Goal: Communication & Community: Answer question/provide support

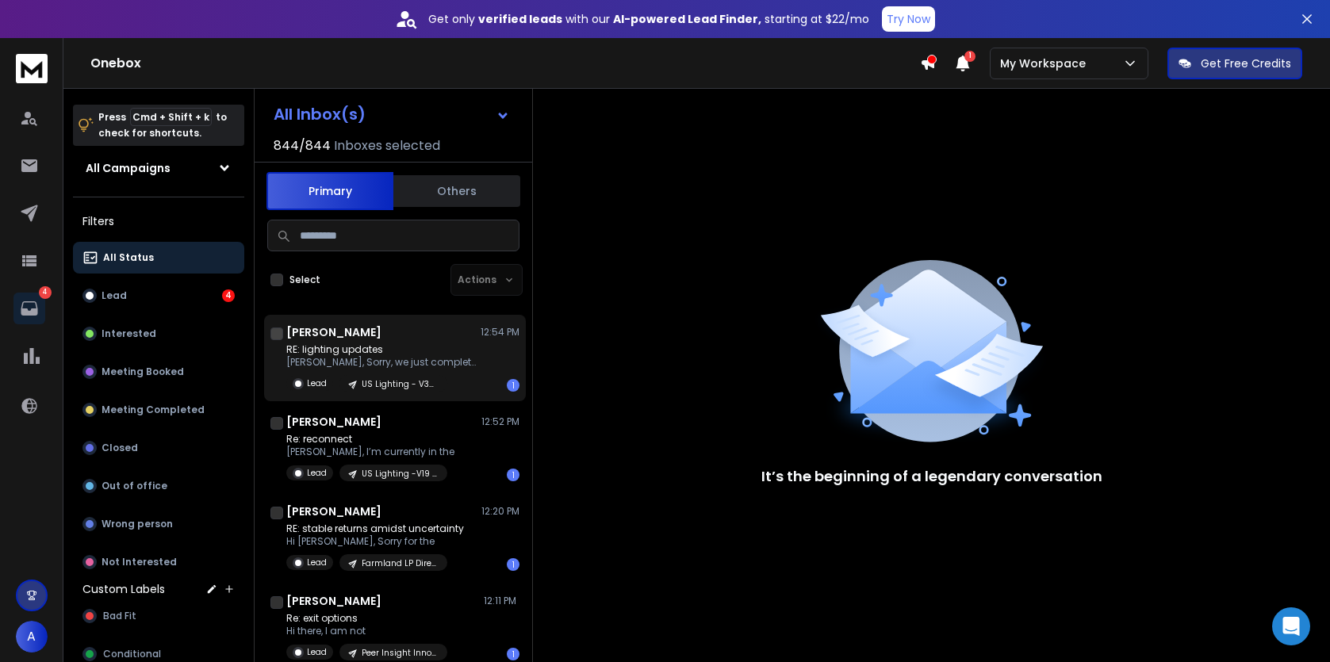
click at [339, 339] on div "Conner 12:54 PM" at bounding box center [402, 332] width 233 height 16
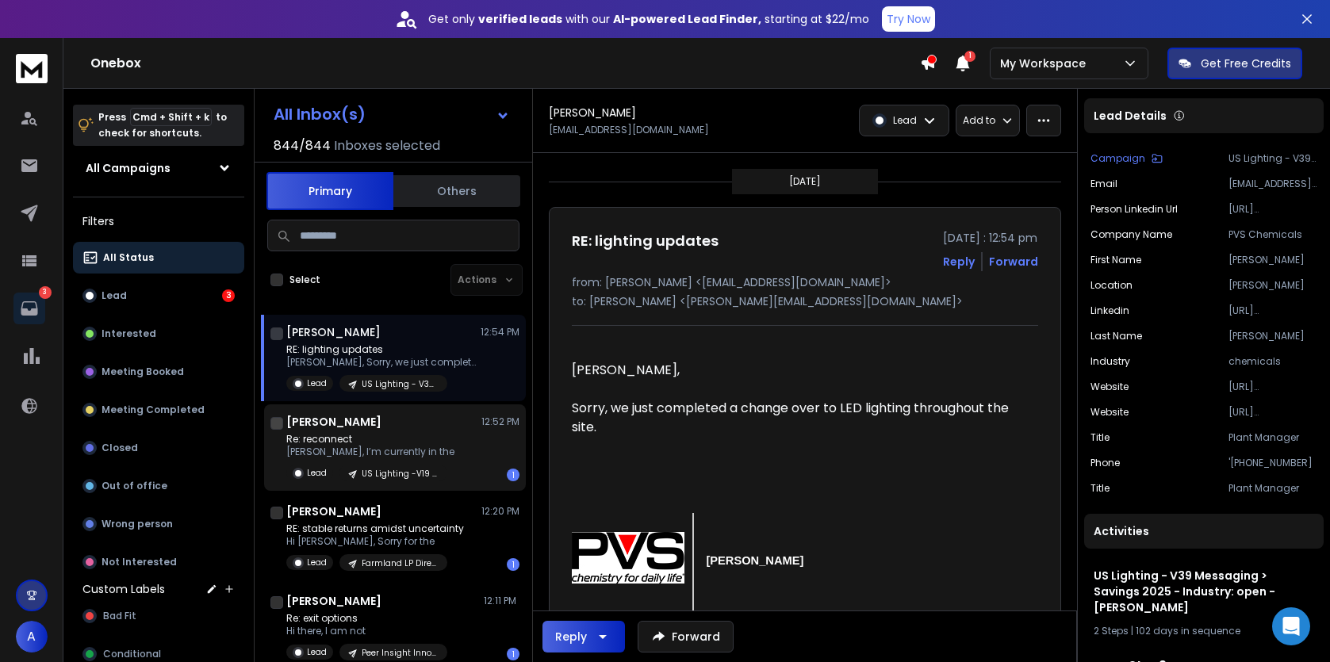
click at [408, 450] on p "David, I’m currently in the" at bounding box center [370, 452] width 168 height 13
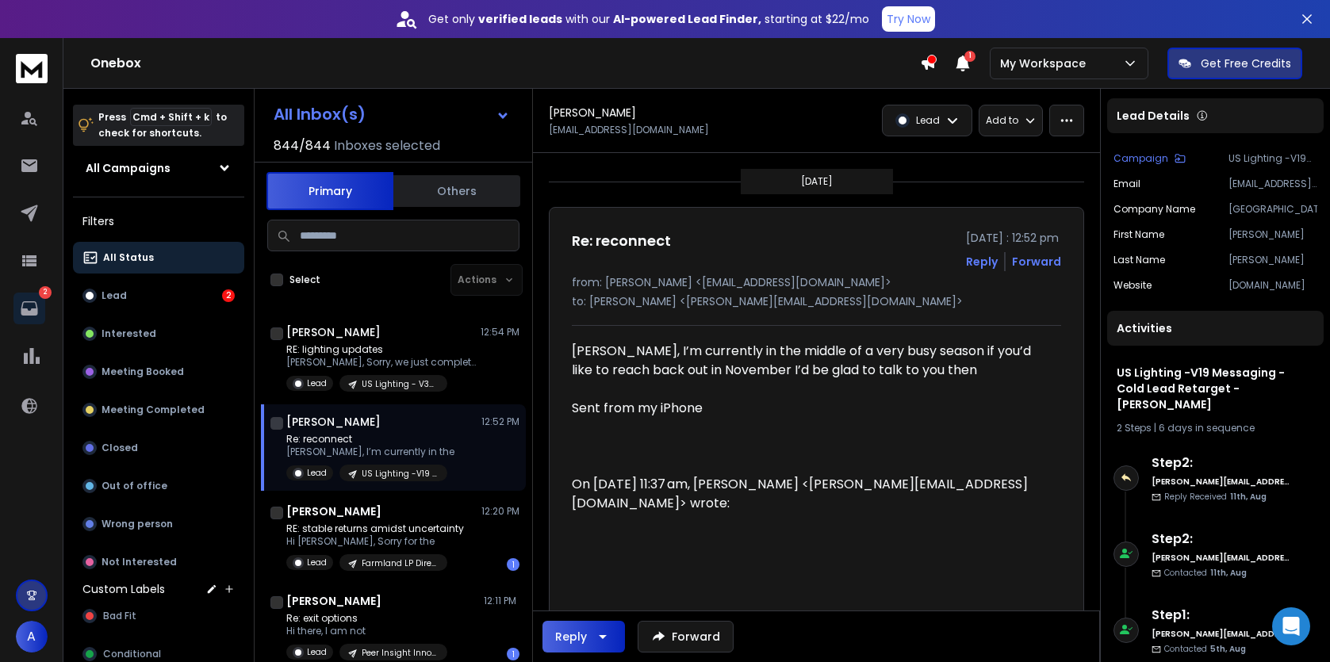
drag, startPoint x: 533, startPoint y: 339, endPoint x: 533, endPoint y: 351, distance: 11.9
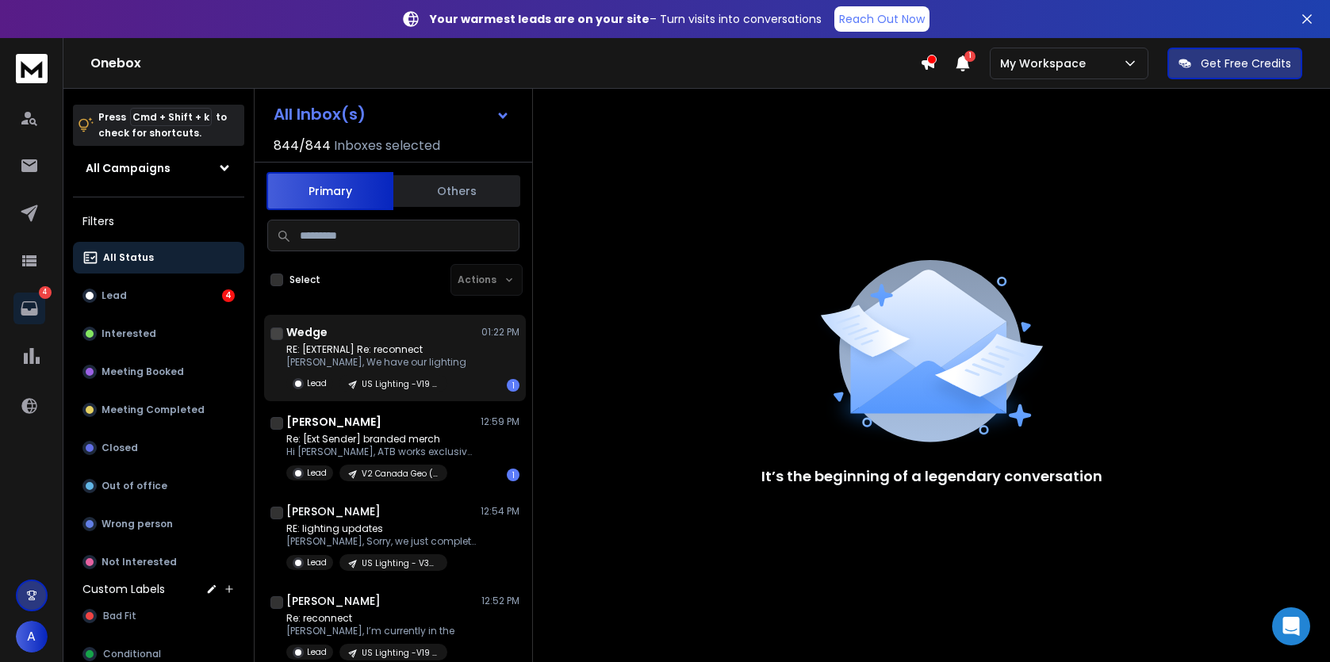
click at [442, 358] on p "David, We have our lighting" at bounding box center [376, 362] width 180 height 13
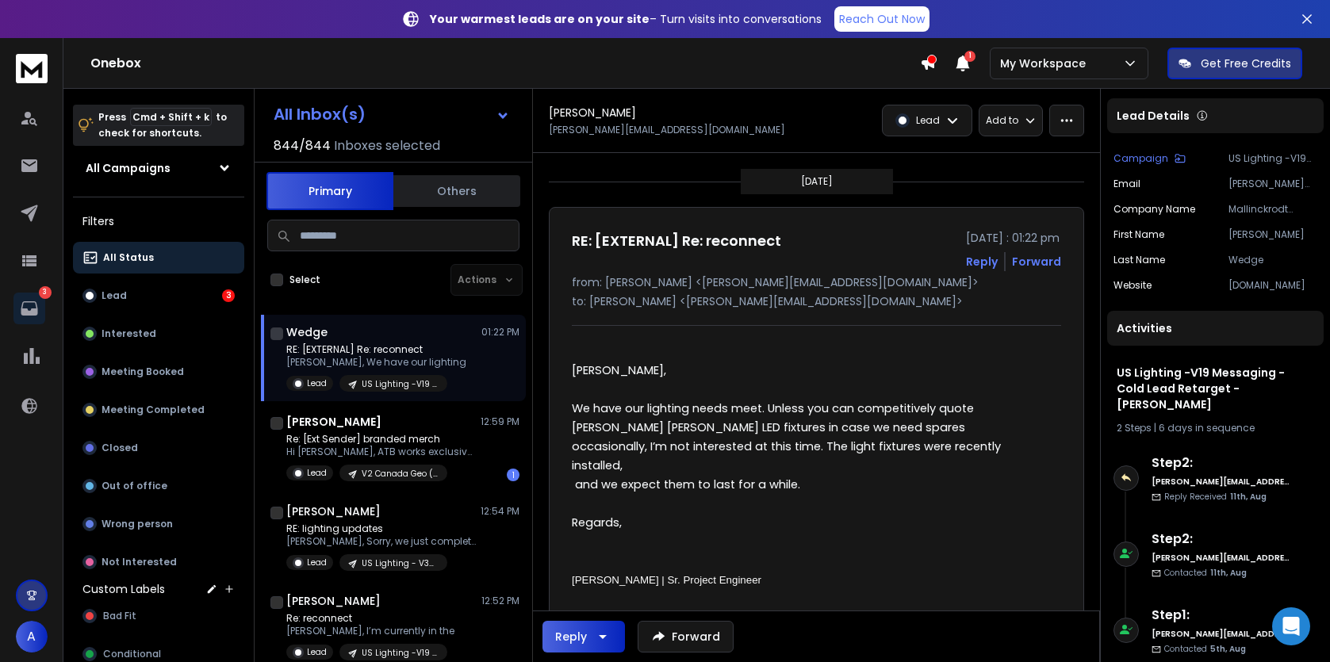
click at [439, 359] on p "David, We have our lighting" at bounding box center [376, 362] width 180 height 13
click at [721, 635] on button "Forward" at bounding box center [685, 637] width 96 height 32
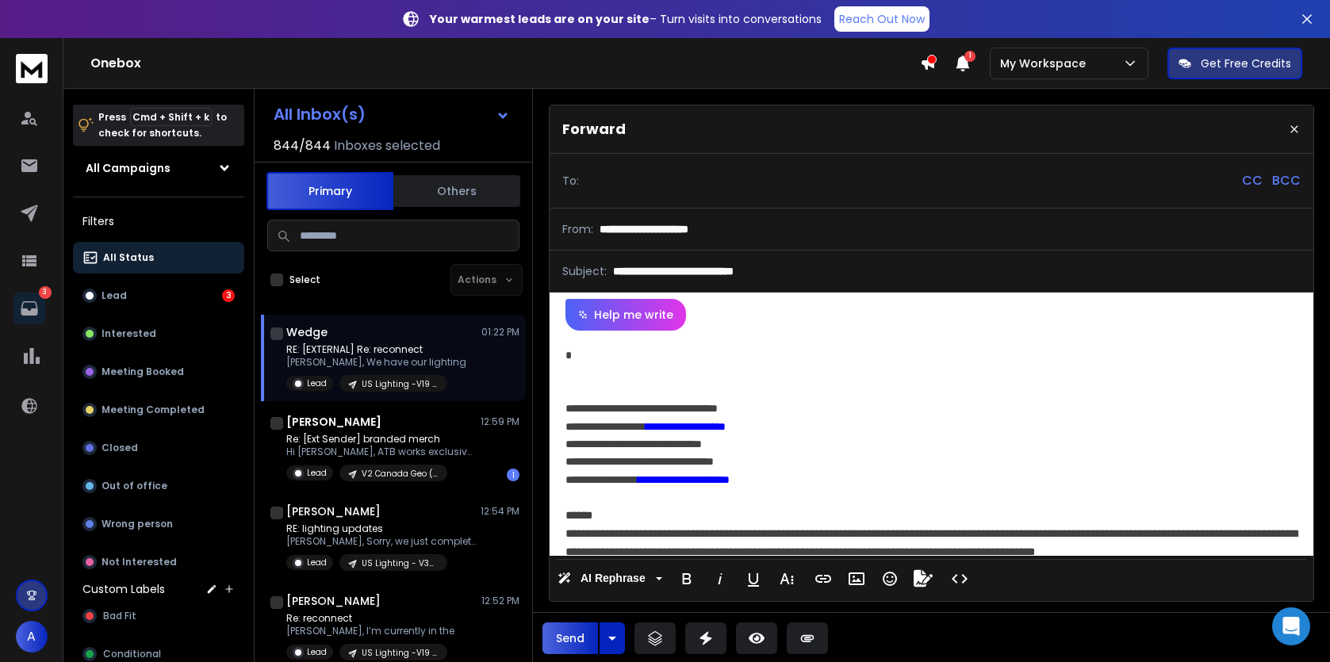
click at [600, 172] on input at bounding box center [640, 180] width 111 height 29
type input "**********"
click at [608, 362] on div "*" at bounding box center [922, 354] width 715 height 17
click at [561, 643] on button "Send" at bounding box center [569, 638] width 55 height 32
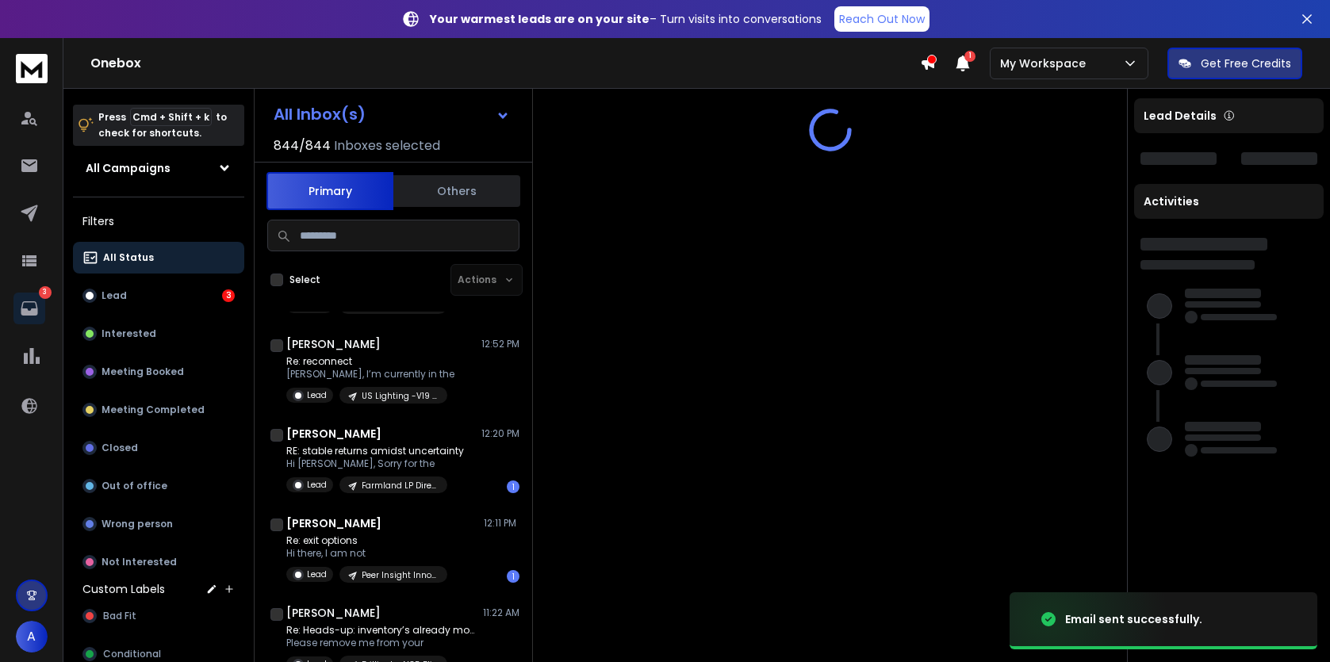
scroll to position [309, 0]
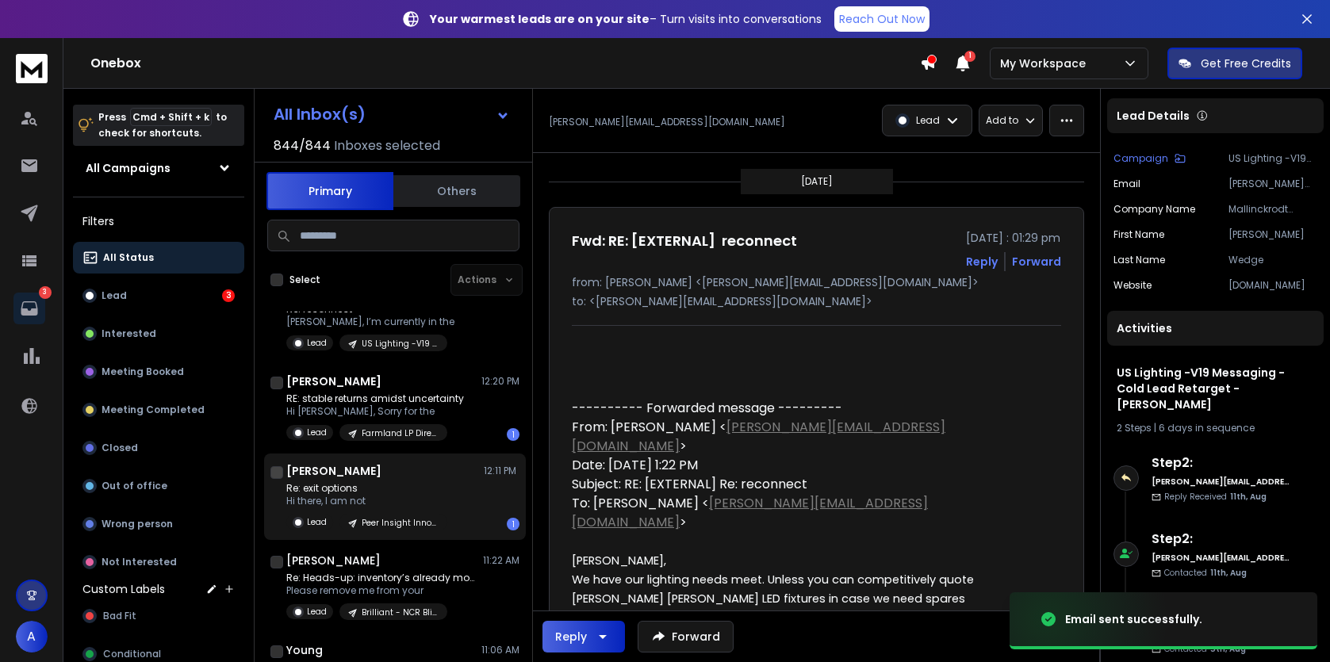
click at [396, 488] on p "Re: exit options" at bounding box center [366, 488] width 161 height 13
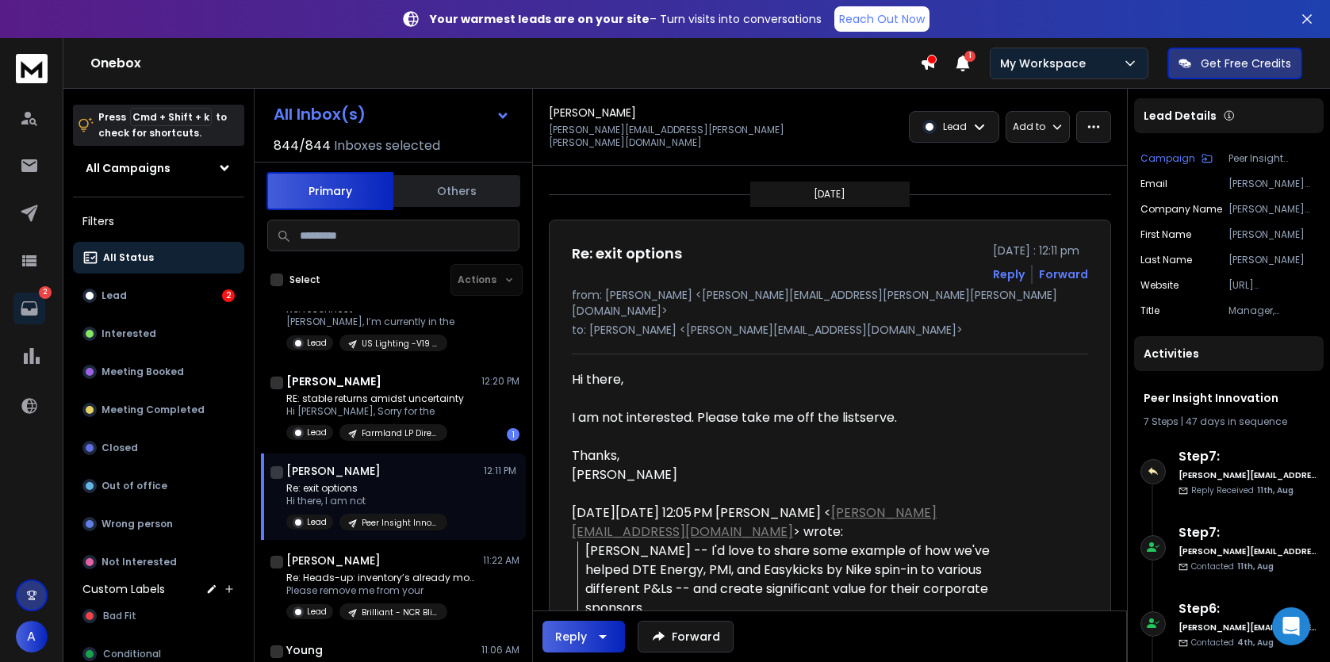
click at [1097, 63] on div "My Workspace" at bounding box center [1069, 63] width 138 height 16
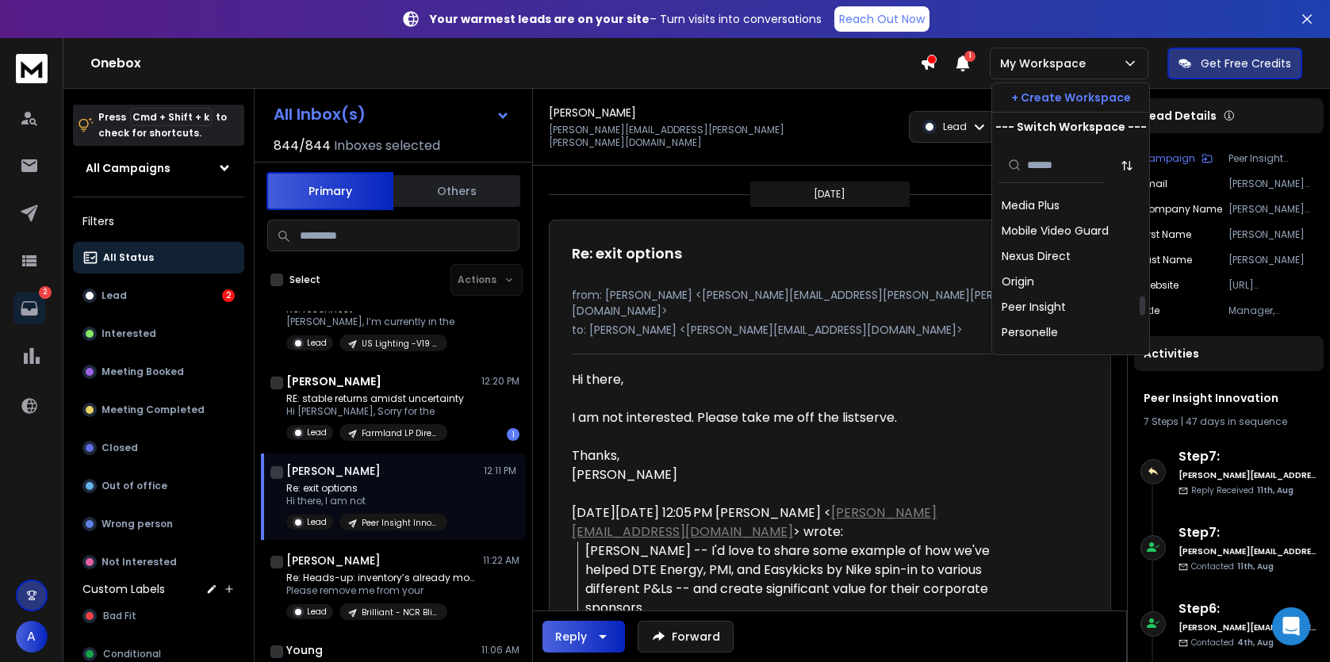
scroll to position [890, 0]
drag, startPoint x: 1142, startPoint y: 202, endPoint x: 1150, endPoint y: 310, distance: 108.1
click at [1145, 310] on div at bounding box center [1142, 309] width 6 height 19
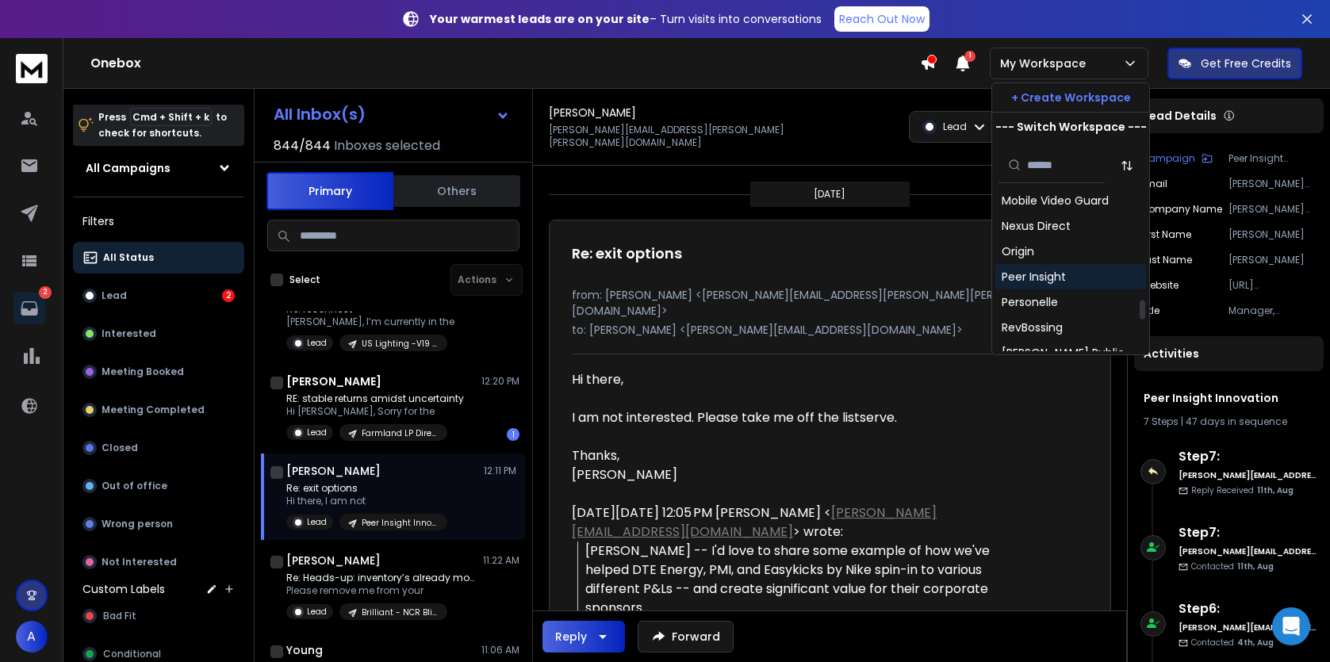
click at [1042, 269] on div "Peer Insight" at bounding box center [1033, 277] width 64 height 16
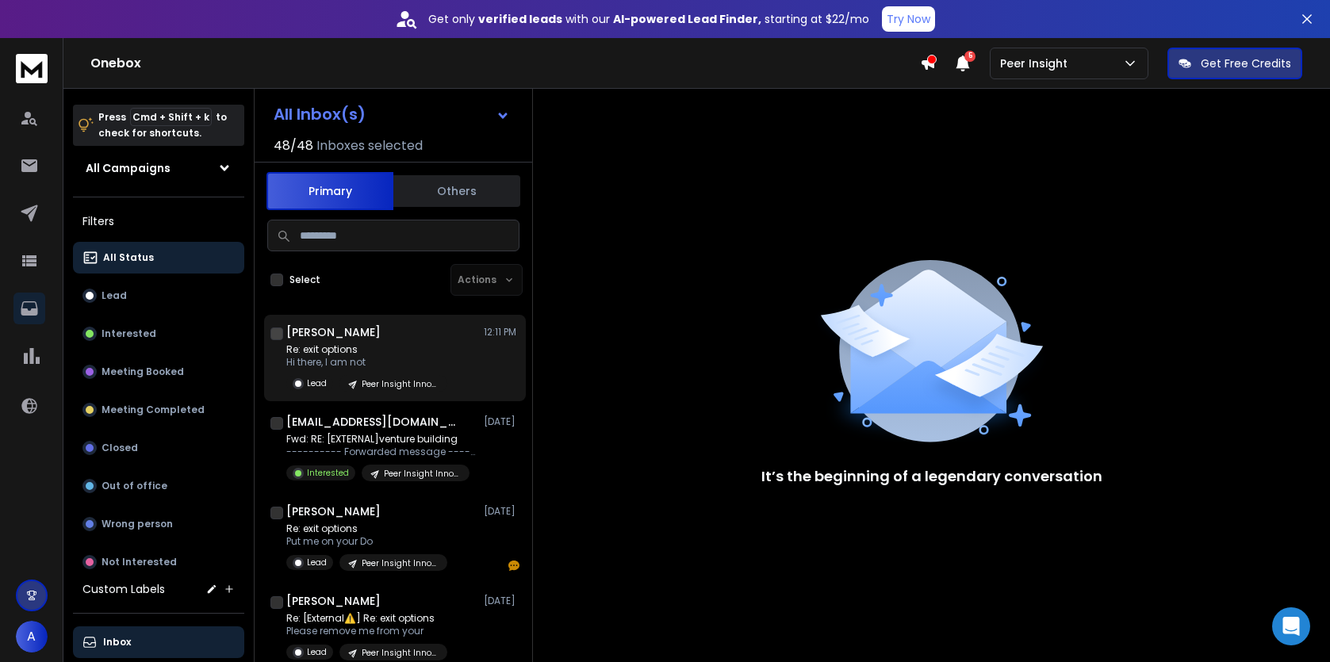
click at [350, 347] on p "Re: exit options" at bounding box center [366, 349] width 161 height 13
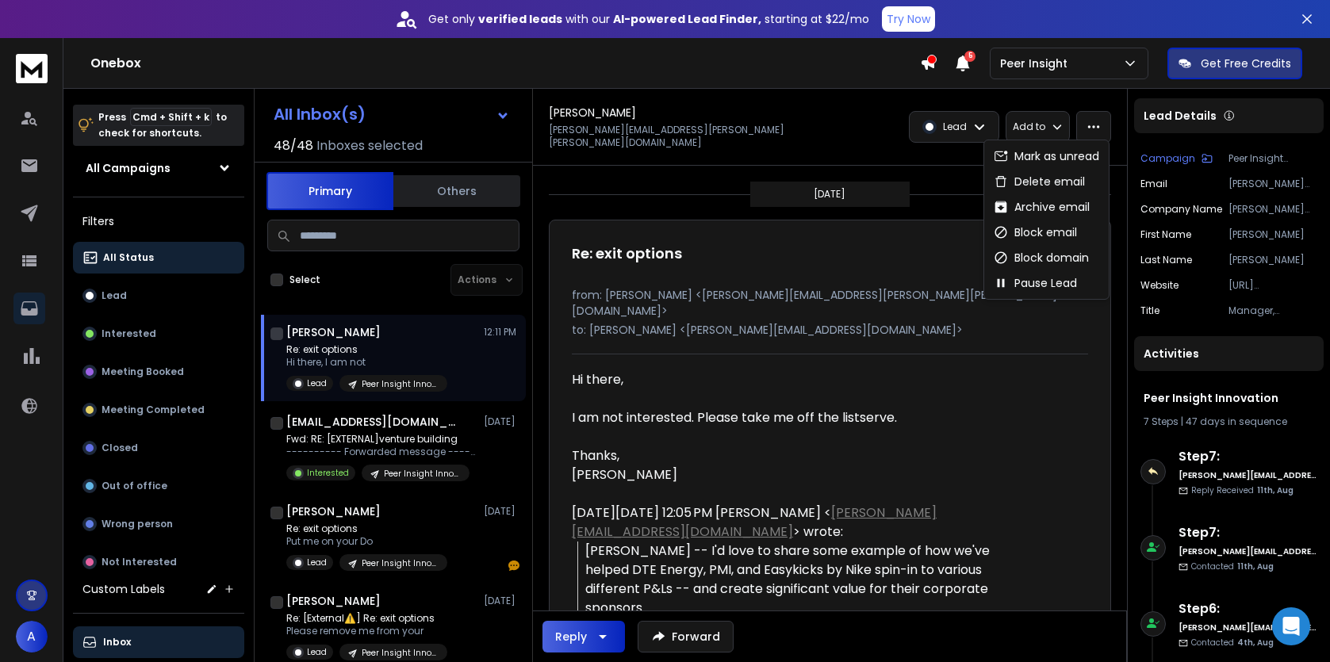
click at [1090, 124] on icon "button" at bounding box center [1093, 127] width 14 height 14
click at [1061, 230] on div "Block email" at bounding box center [1034, 232] width 83 height 16
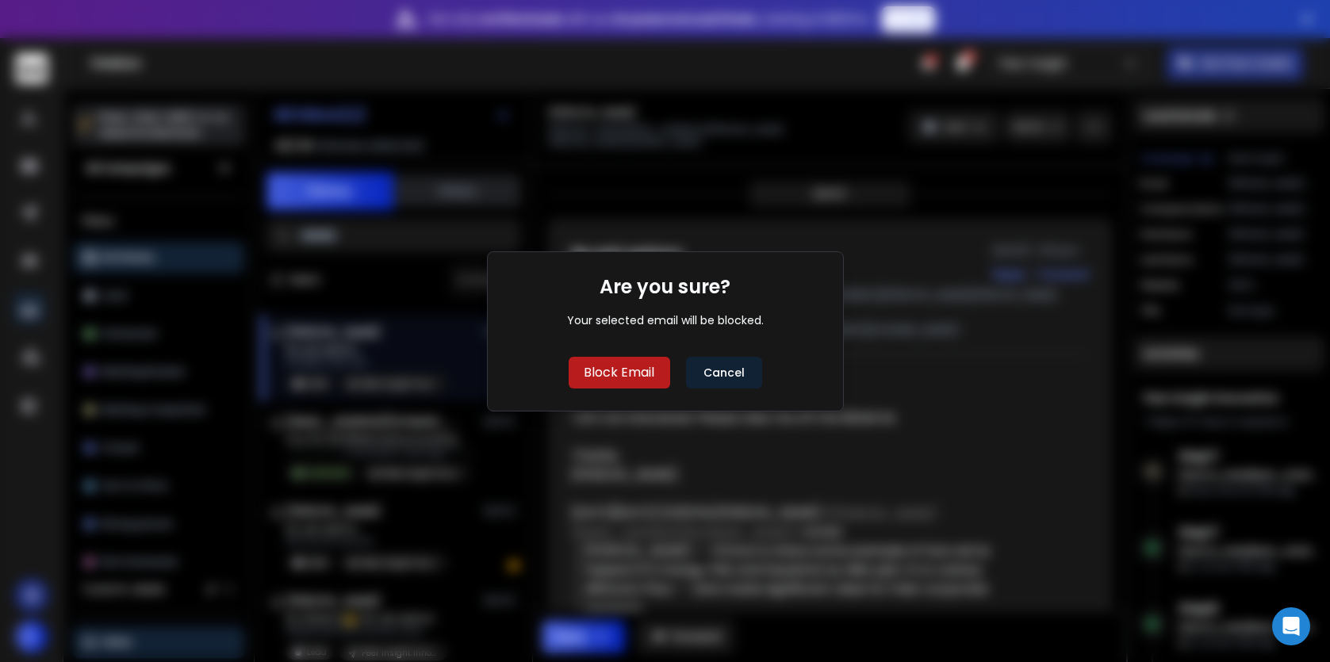
click at [632, 383] on button "Block Email" at bounding box center [618, 373] width 101 height 32
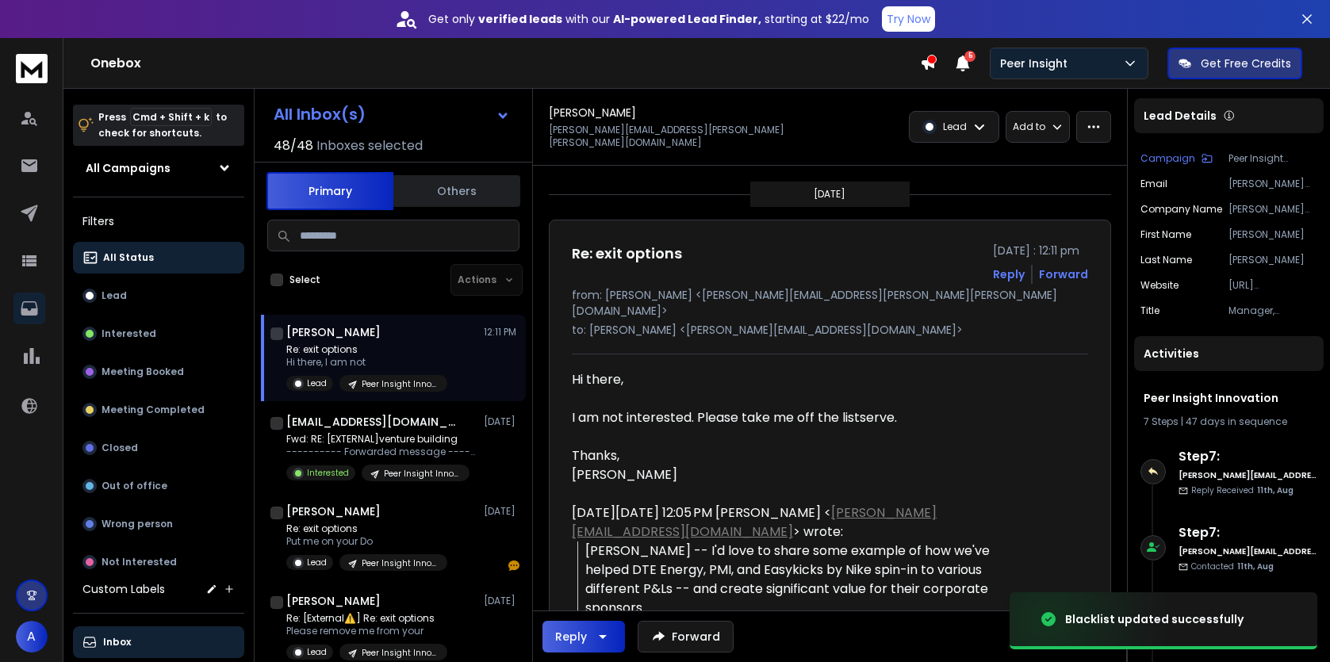
click at [1051, 68] on p "Peer Insight" at bounding box center [1037, 63] width 74 height 16
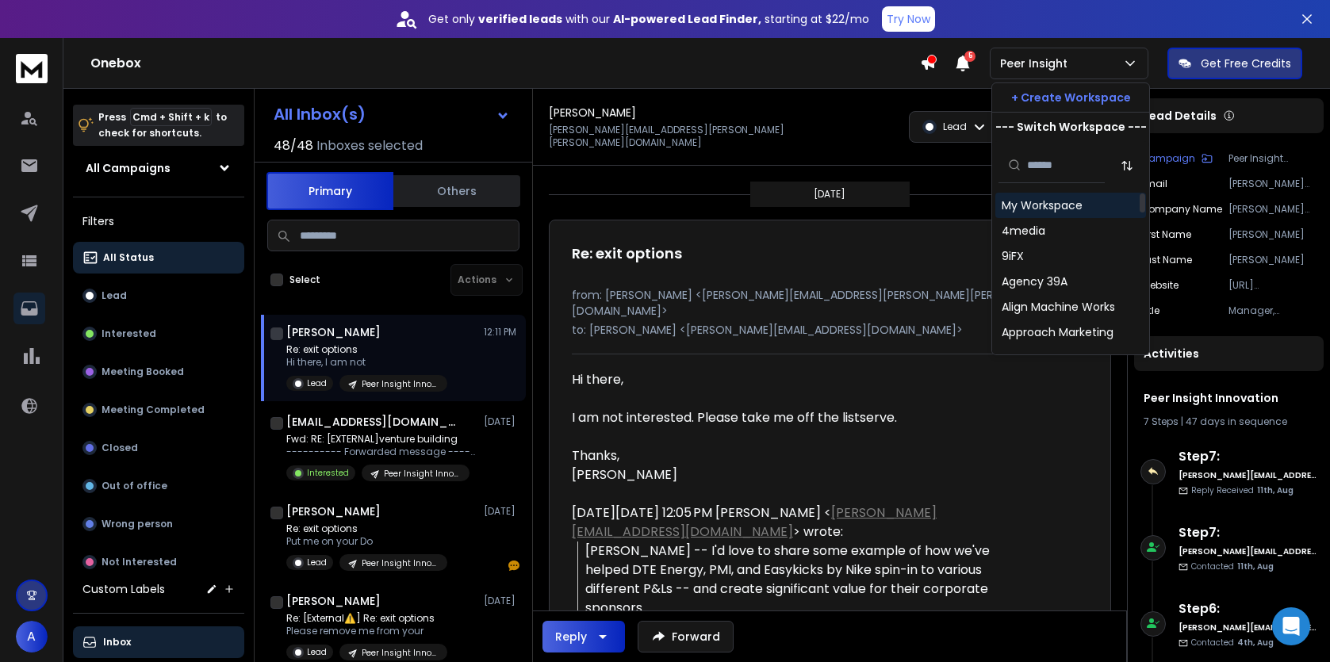
click at [1046, 205] on div "My Workspace" at bounding box center [1041, 205] width 81 height 16
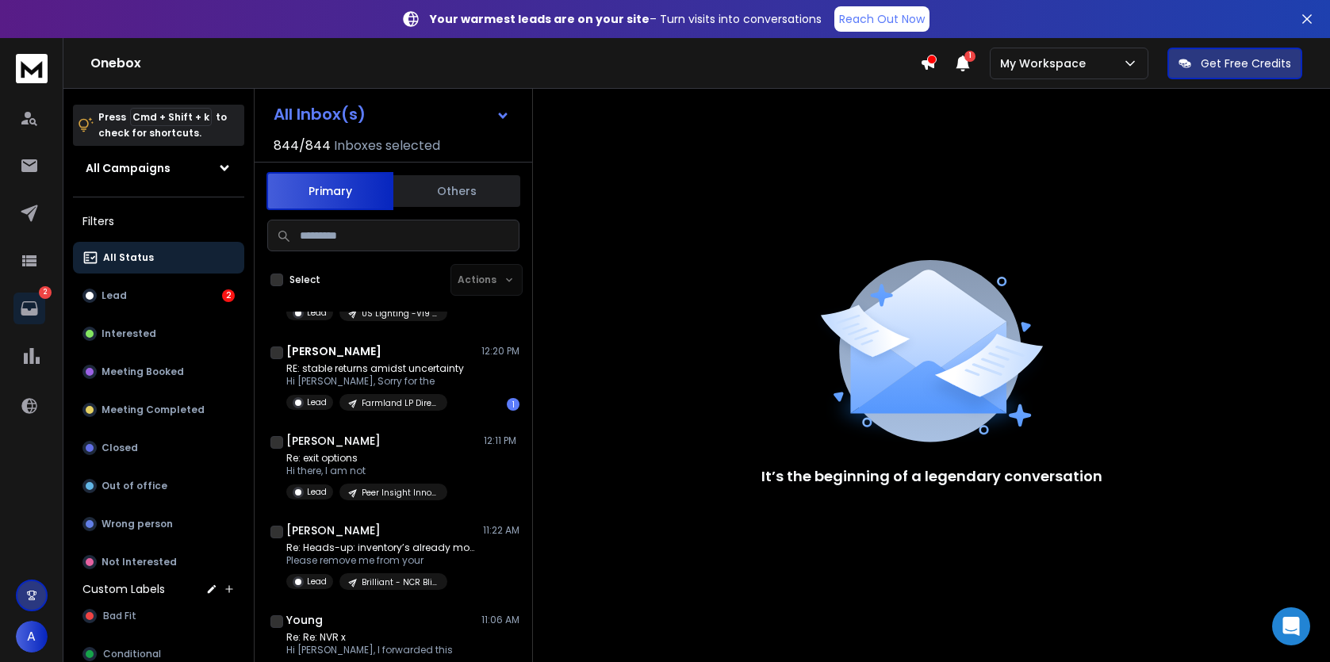
scroll to position [354, 0]
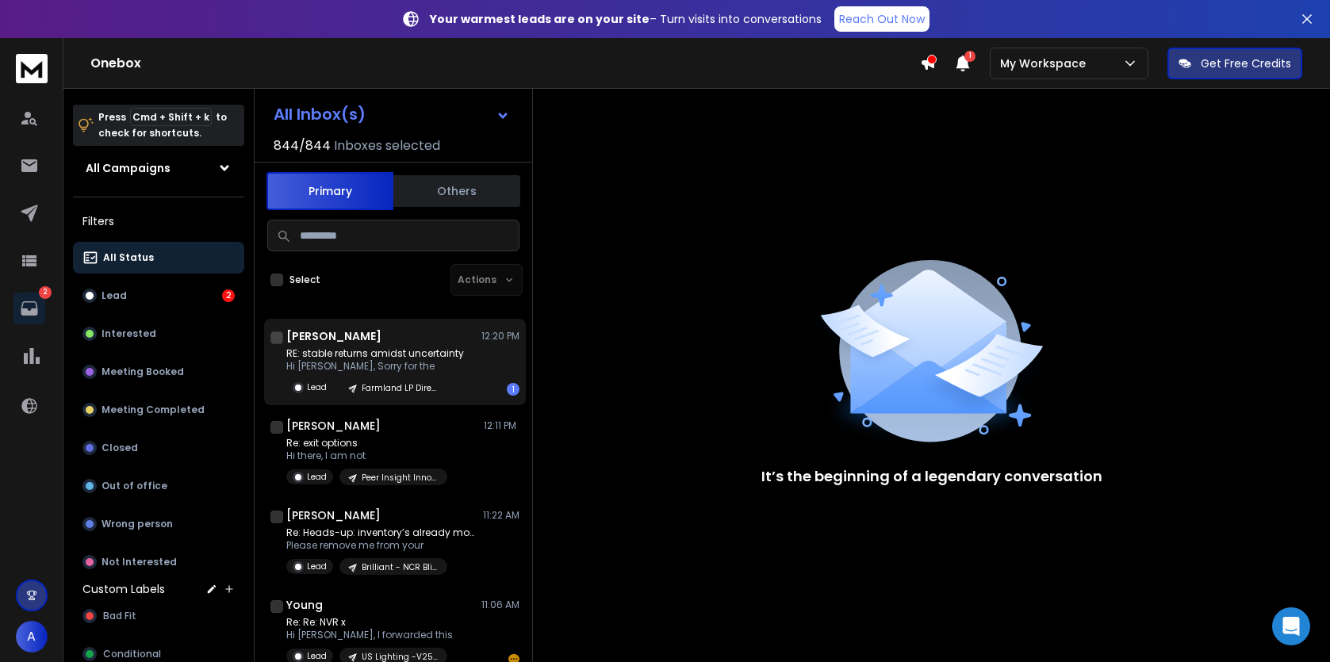
click at [454, 374] on div "RE: stable returns amidst uncertainty Hi [PERSON_NAME], Sorry for the Lead Farm…" at bounding box center [375, 371] width 178 height 48
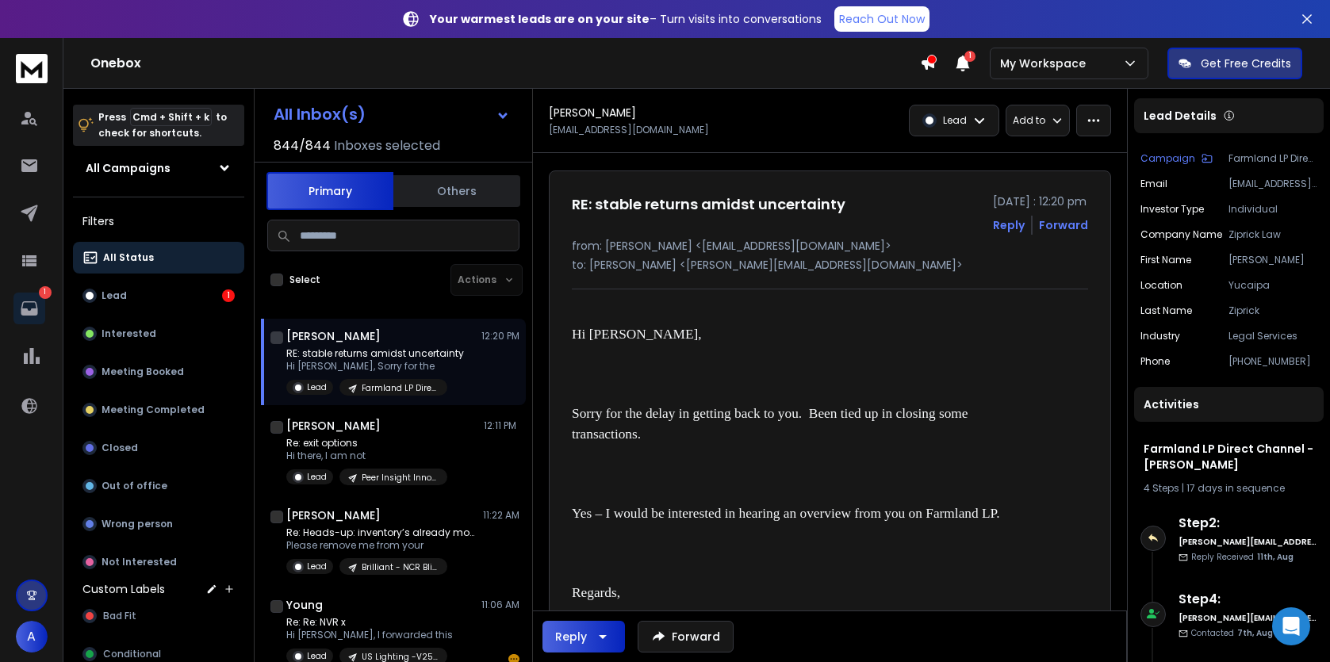
scroll to position [0, 0]
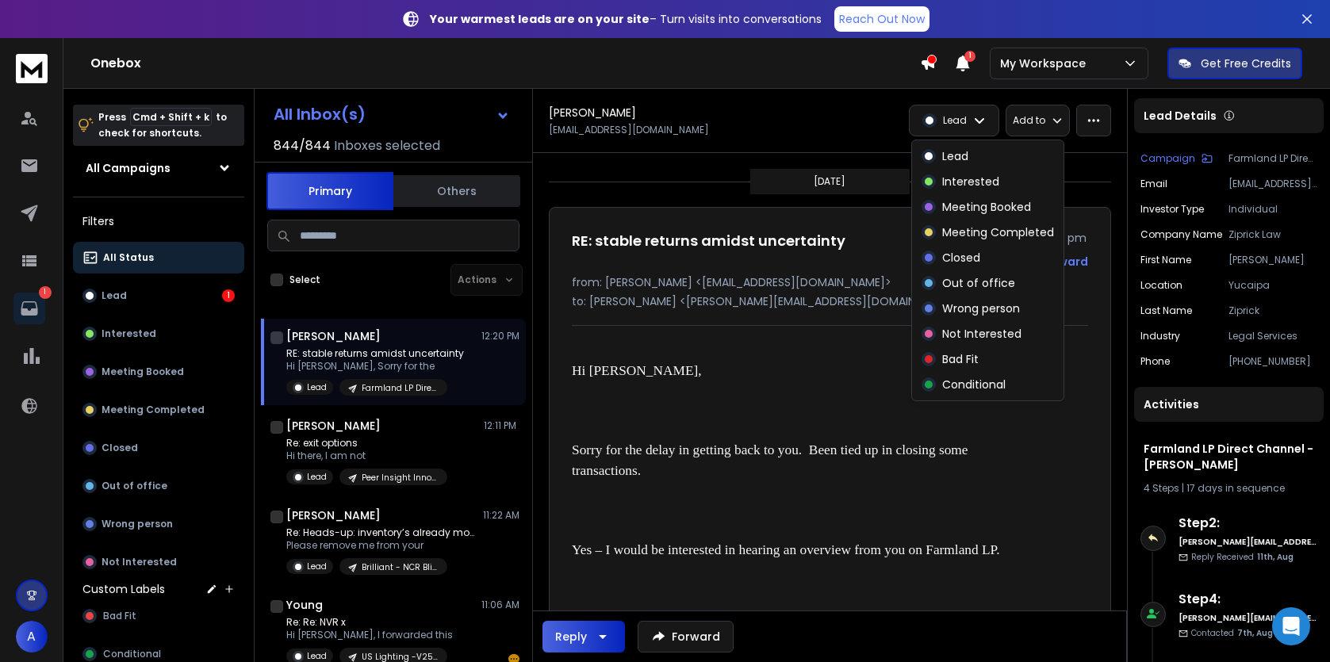
click at [959, 123] on p "Lead" at bounding box center [955, 120] width 24 height 13
click at [945, 183] on p "Interested" at bounding box center [970, 182] width 57 height 16
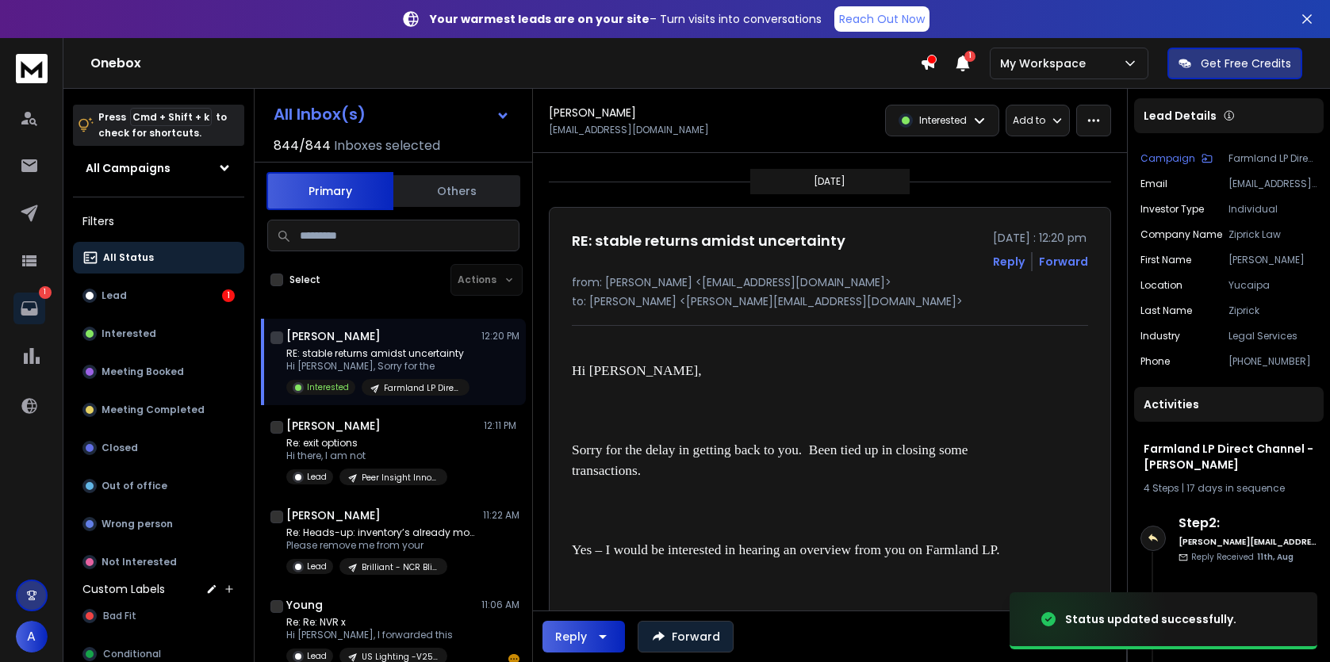
click at [687, 639] on button "Forward" at bounding box center [685, 637] width 96 height 32
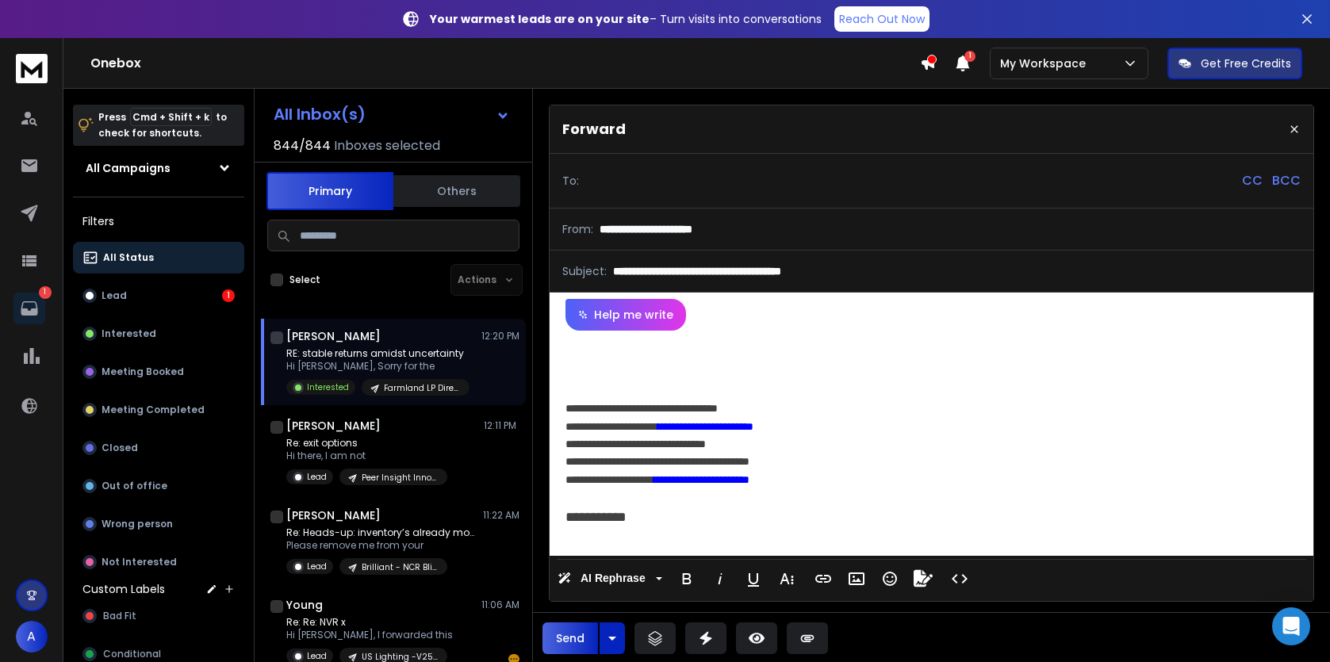
click at [655, 175] on input at bounding box center [640, 180] width 111 height 29
type input "**********"
click at [563, 642] on button "Send" at bounding box center [569, 638] width 55 height 32
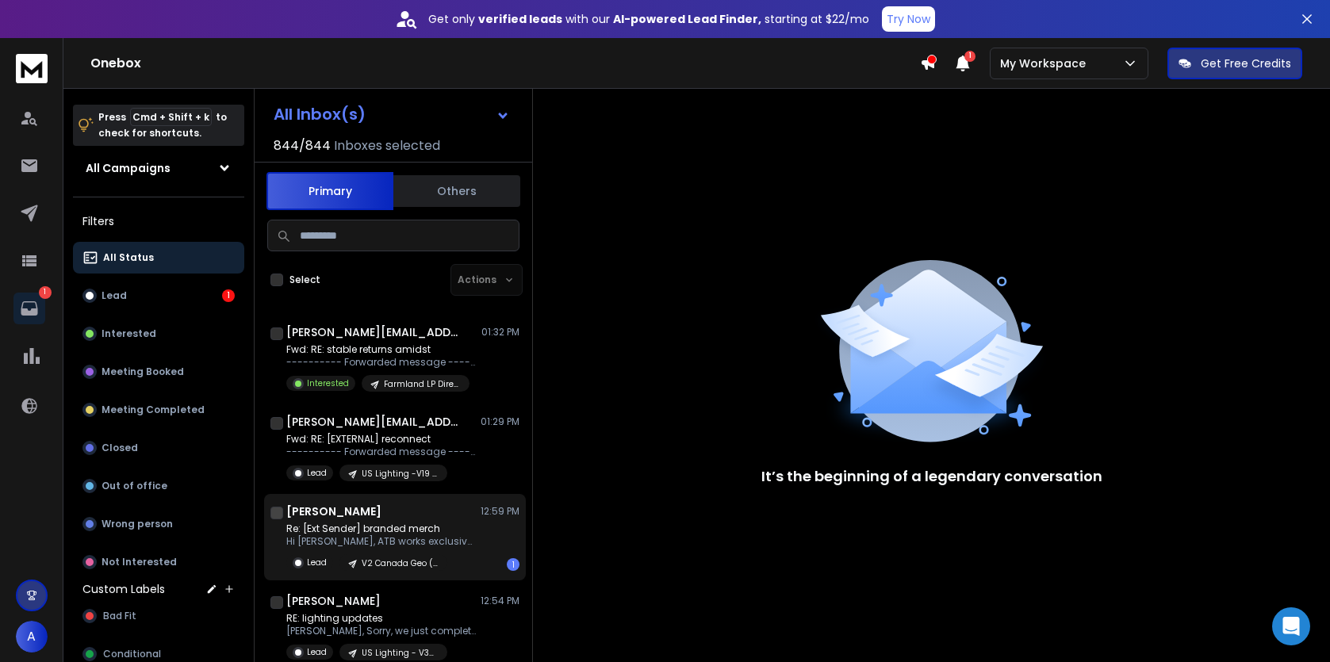
click at [406, 530] on p "Re: [Ext Sender] branded merch" at bounding box center [381, 528] width 190 height 13
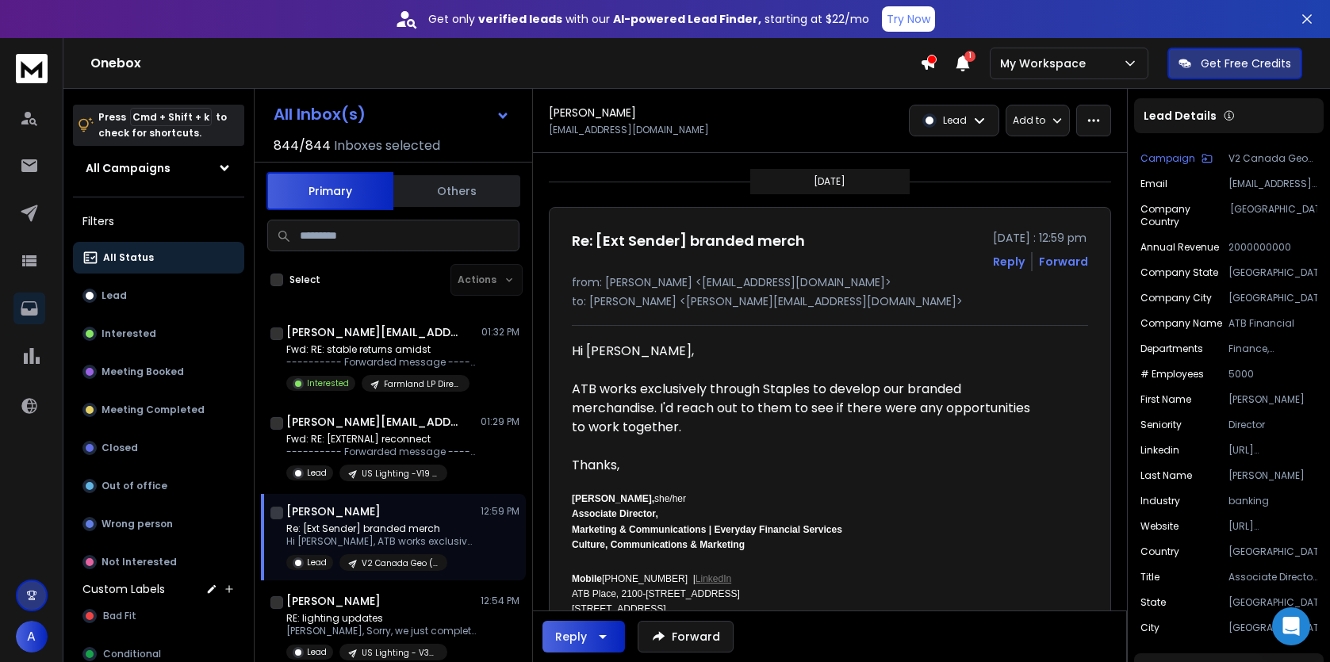
drag, startPoint x: 1128, startPoint y: 313, endPoint x: 1129, endPoint y: 324, distance: 11.1
click at [1129, 328] on div "Lead Details Campaign V2 Canada Geo (Exclude [GEOGRAPHIC_DATA]) Email [EMAIL_AD…" at bounding box center [1228, 420] width 203 height 662
click at [480, 278] on div "Actions" at bounding box center [486, 280] width 72 height 32
drag, startPoint x: 473, startPoint y: 281, endPoint x: 482, endPoint y: 277, distance: 10.6
click at [479, 281] on div "Actions" at bounding box center [486, 280] width 72 height 32
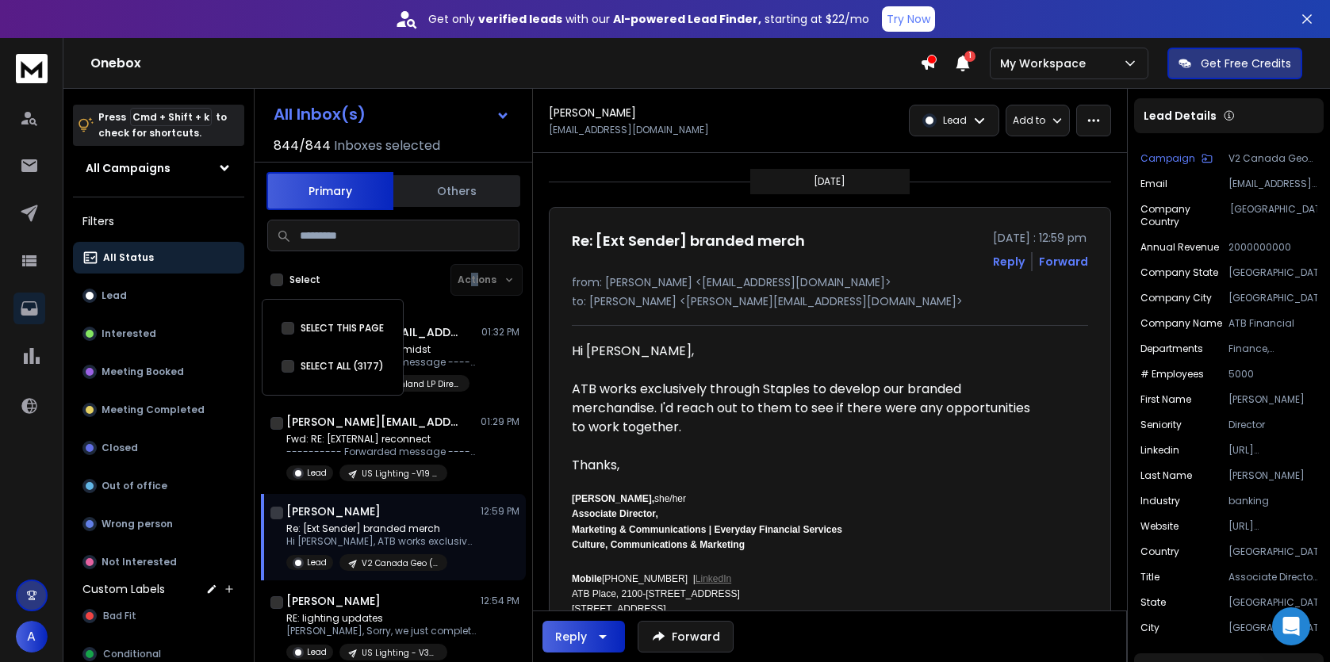
click at [278, 278] on button "SELECT THIS PAGE" at bounding box center [276, 280] width 13 height 13
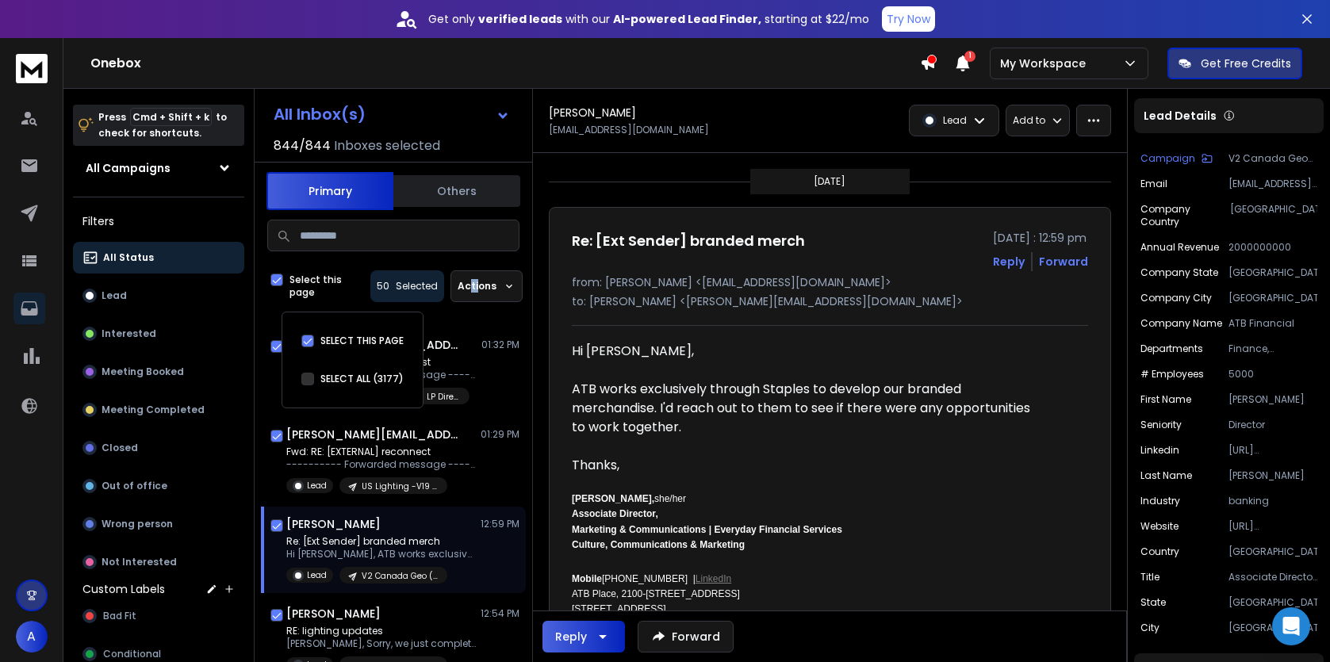
click at [278, 278] on button "SELECT THIS PAGE" at bounding box center [276, 280] width 13 height 13
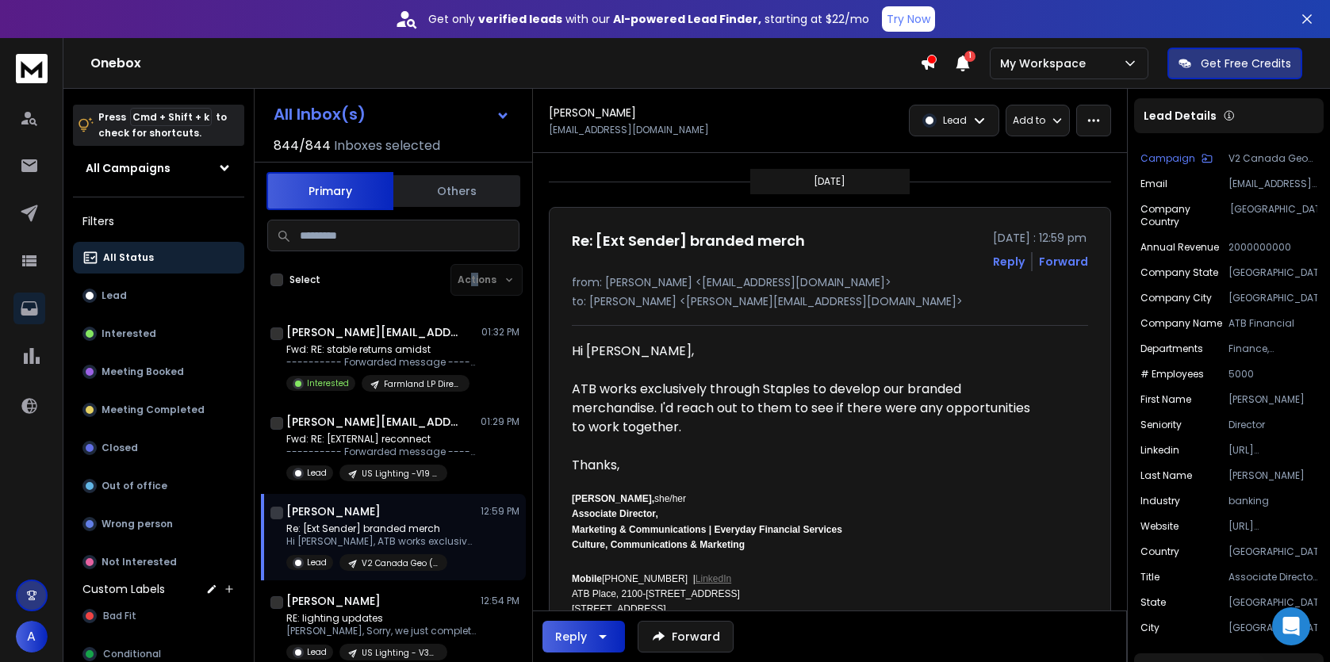
click at [281, 514] on button "button" at bounding box center [276, 513] width 13 height 13
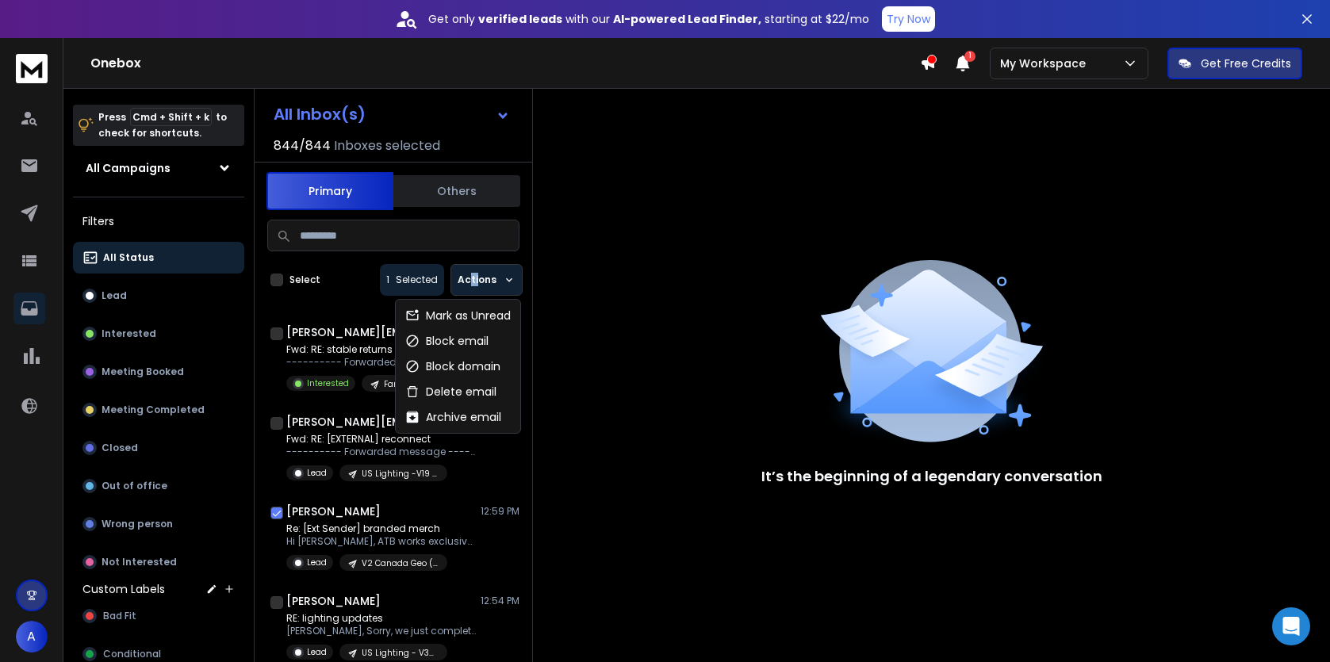
click at [488, 284] on p "Actions" at bounding box center [476, 280] width 39 height 13
click at [492, 318] on div "Mark as Unread" at bounding box center [457, 316] width 105 height 16
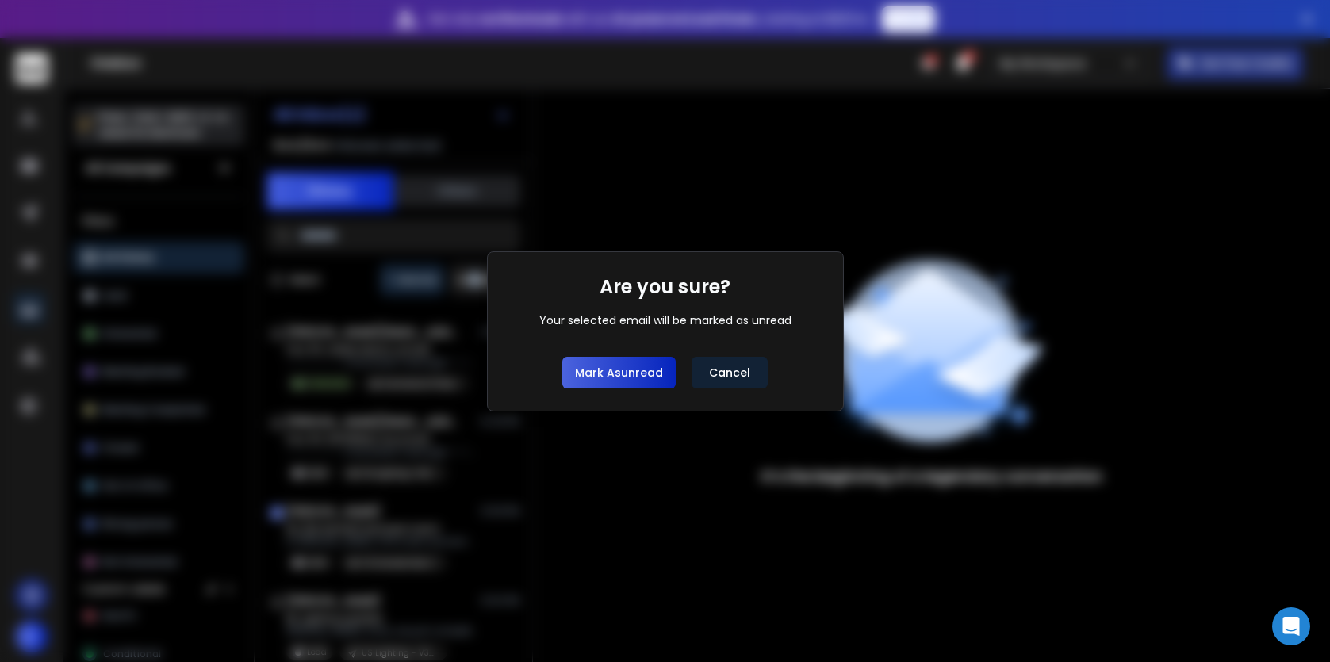
click at [647, 377] on p "Mark as unread" at bounding box center [619, 373] width 88 height 16
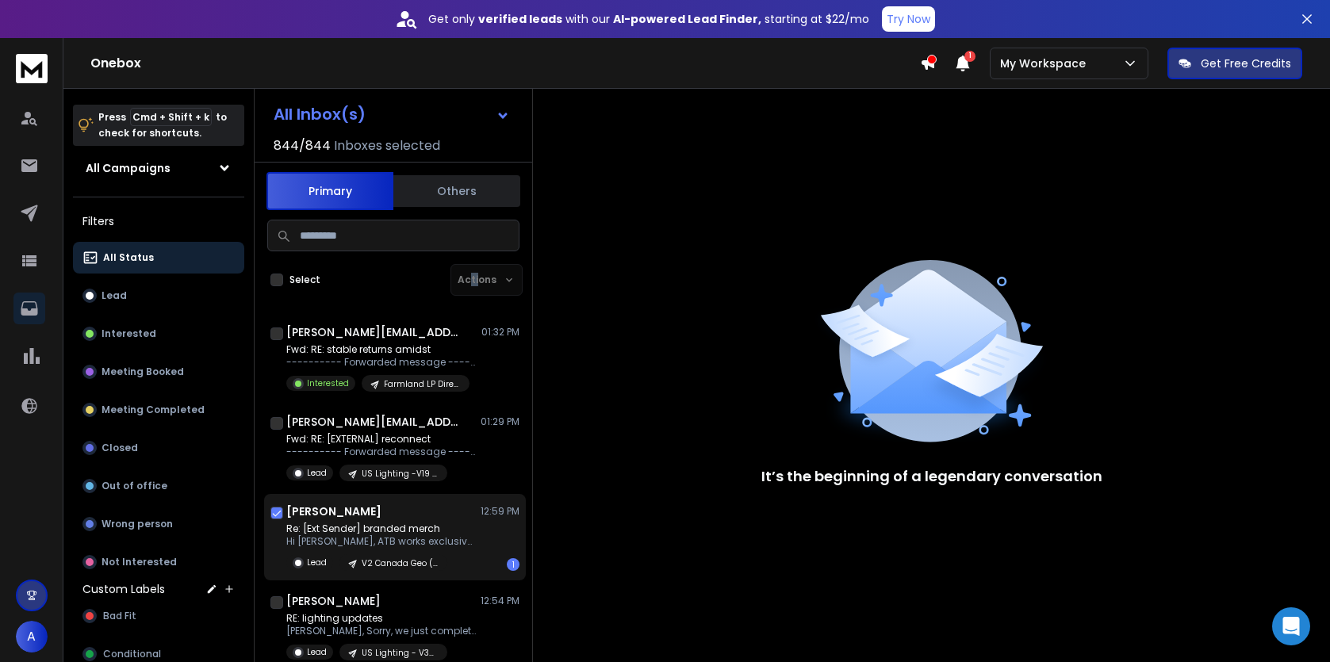
click at [276, 511] on button "button" at bounding box center [276, 513] width 13 height 13
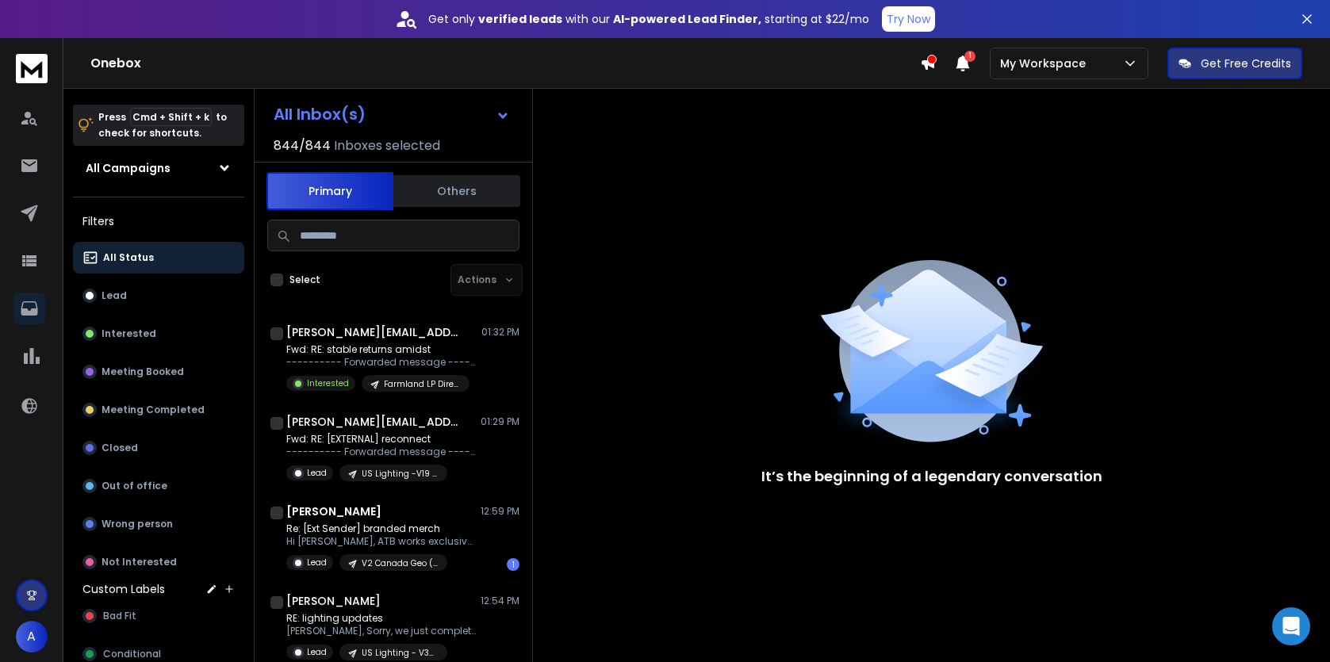
drag, startPoint x: 533, startPoint y: 322, endPoint x: 537, endPoint y: 347, distance: 25.7
click at [537, 347] on div "It’s the beginning of a legendary conversation" at bounding box center [931, 370] width 797 height 563
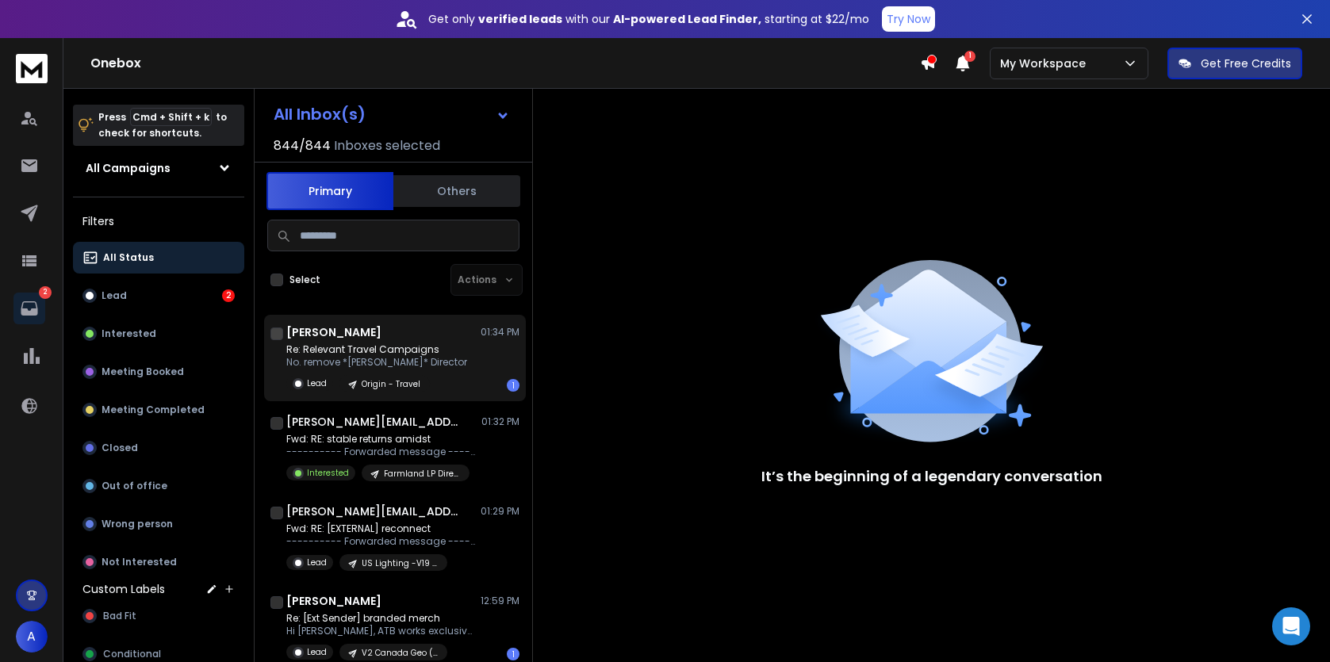
click at [400, 346] on p "Re: Relevant Travel Campaigns" at bounding box center [376, 349] width 181 height 13
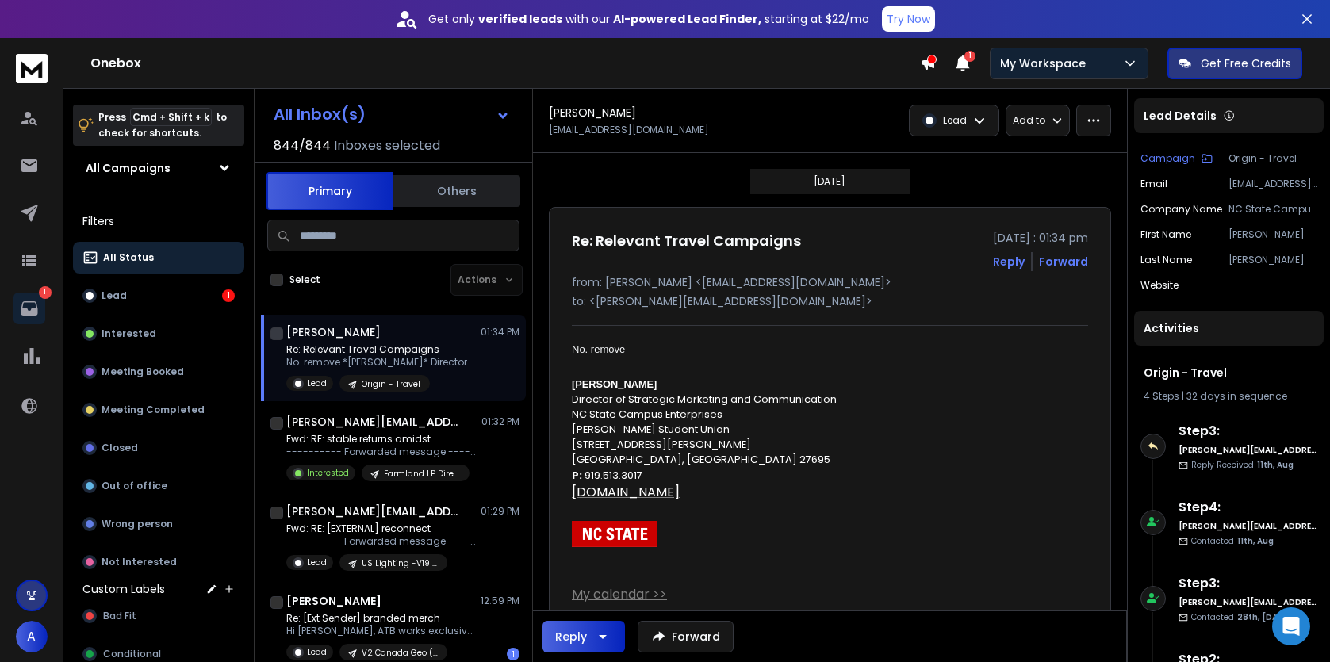
click at [1109, 55] on div "My Workspace" at bounding box center [1069, 63] width 138 height 16
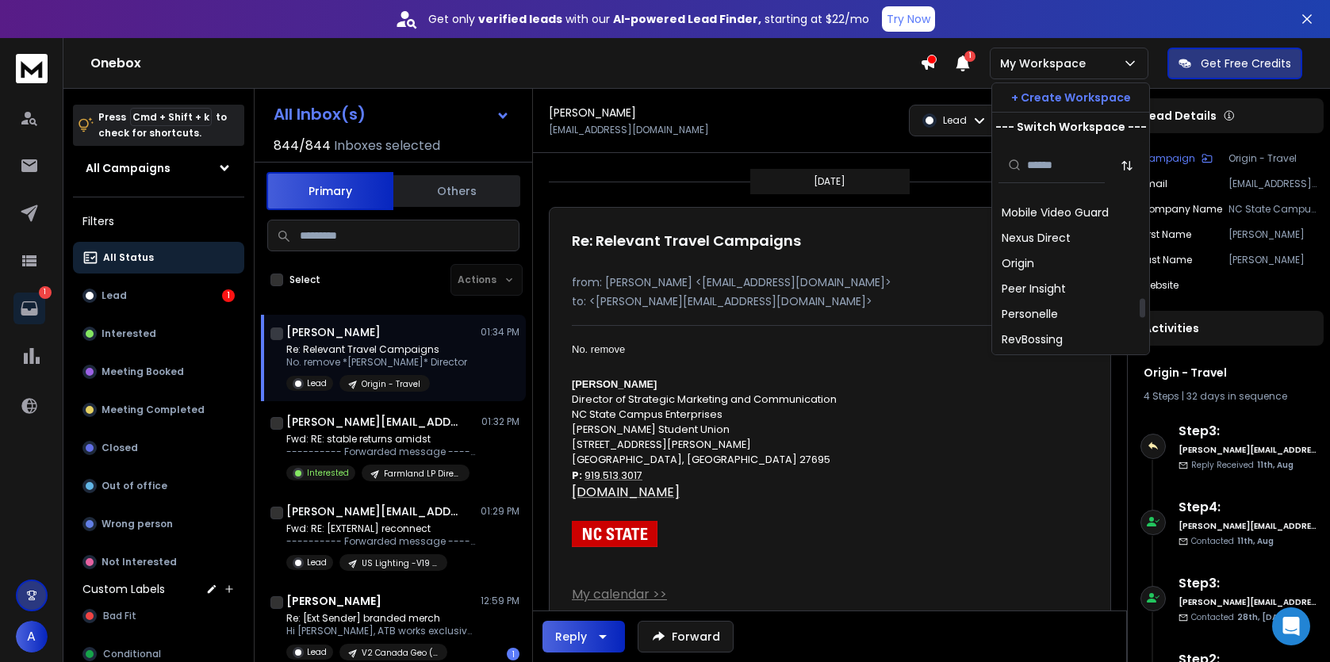
scroll to position [874, 0]
drag, startPoint x: 1141, startPoint y: 206, endPoint x: 1154, endPoint y: 311, distance: 105.5
click at [1145, 311] on div at bounding box center [1142, 307] width 6 height 19
click at [1031, 259] on div "Origin" at bounding box center [1017, 267] width 33 height 16
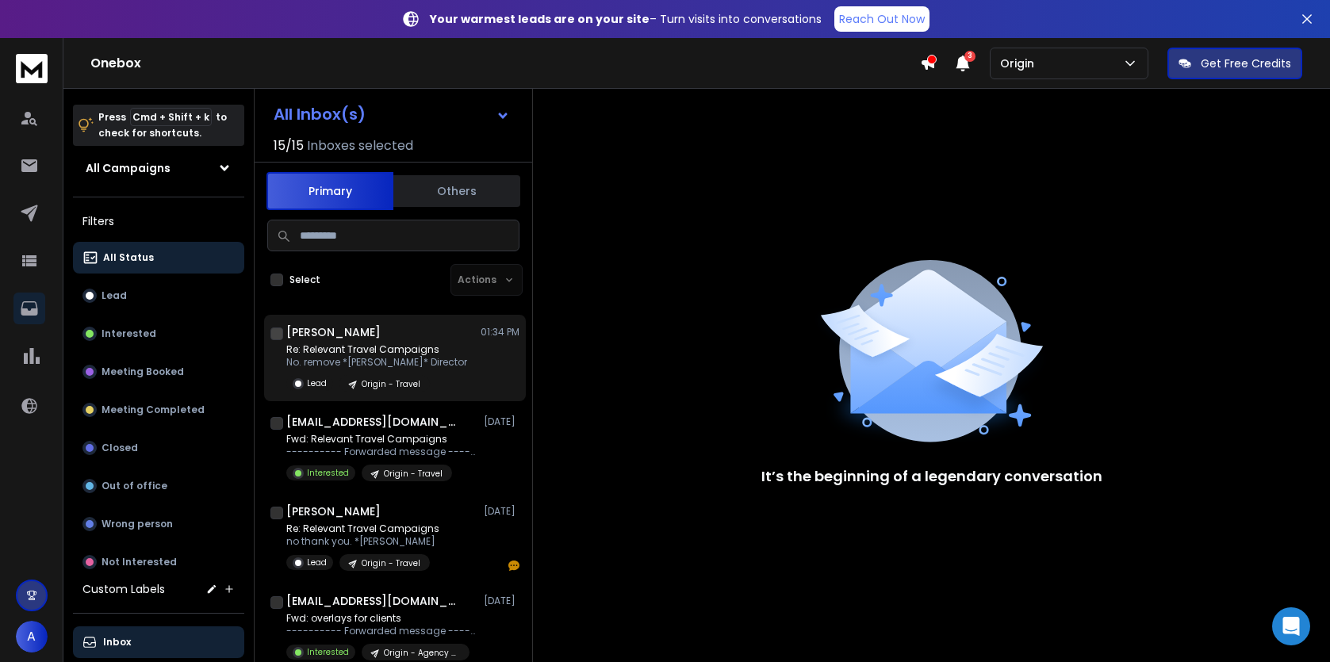
click at [375, 347] on p "Re: Relevant Travel Campaigns" at bounding box center [376, 349] width 181 height 13
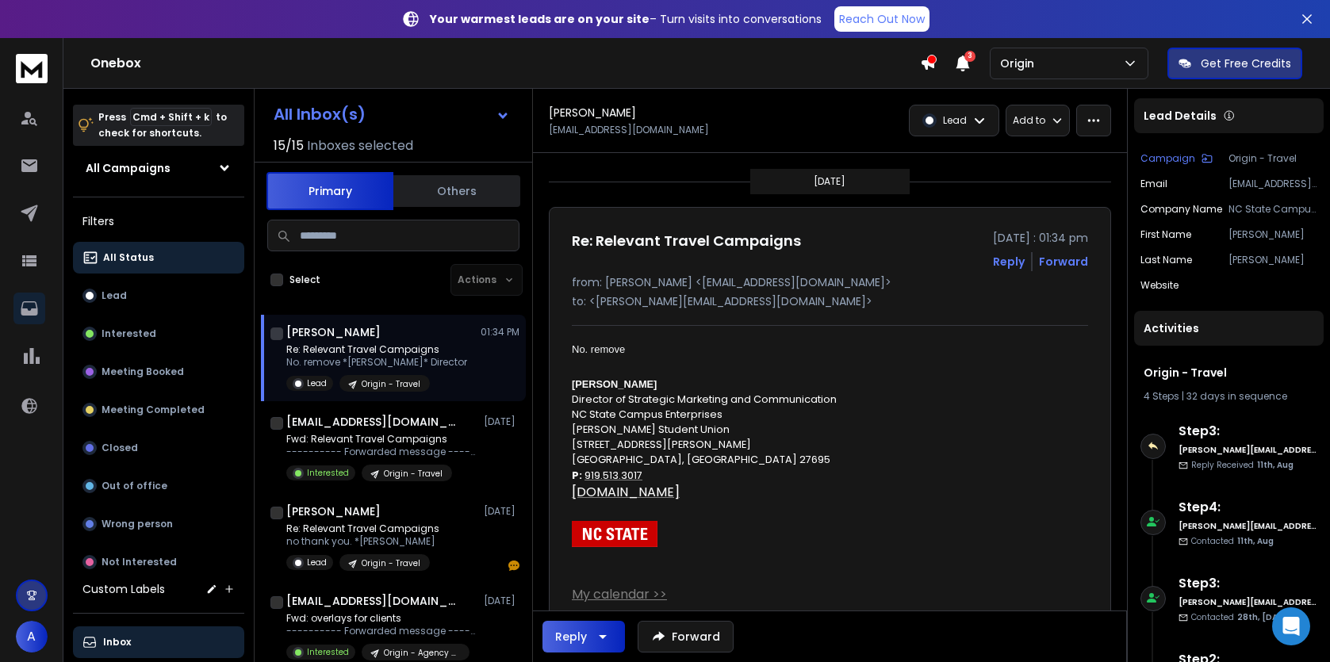
click at [1104, 127] on button "button" at bounding box center [1093, 121] width 35 height 32
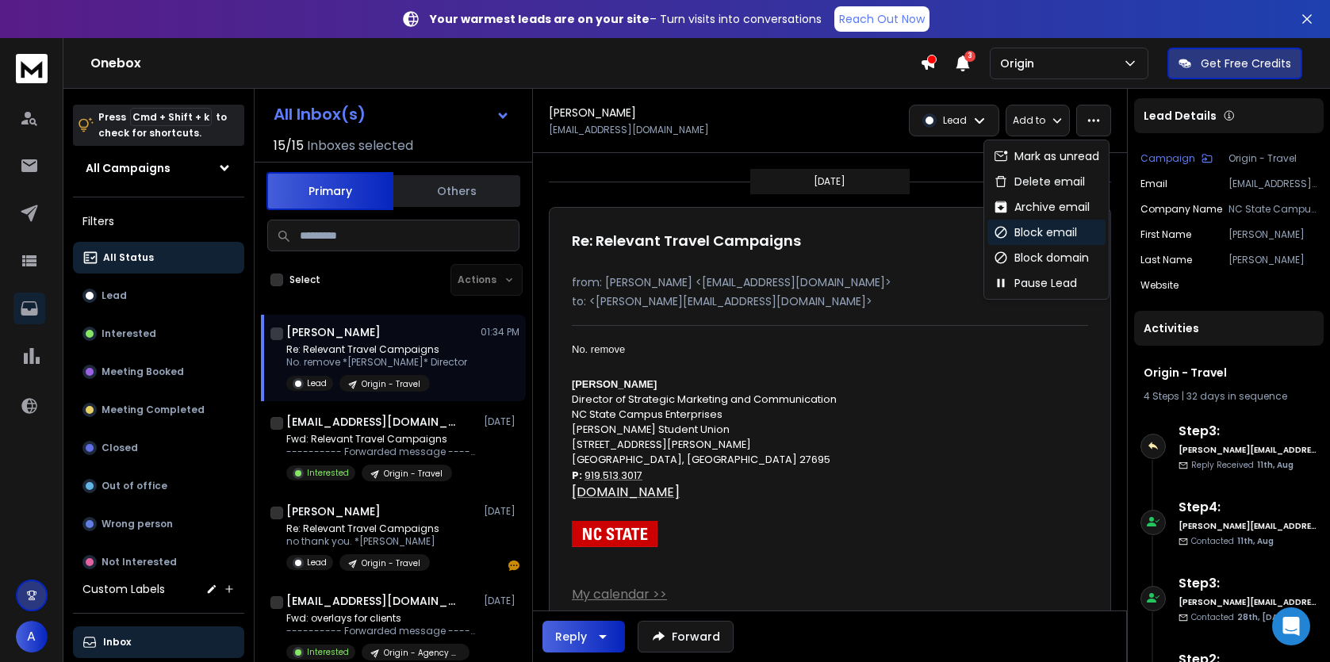
click at [1071, 232] on div "Block email" at bounding box center [1034, 232] width 83 height 16
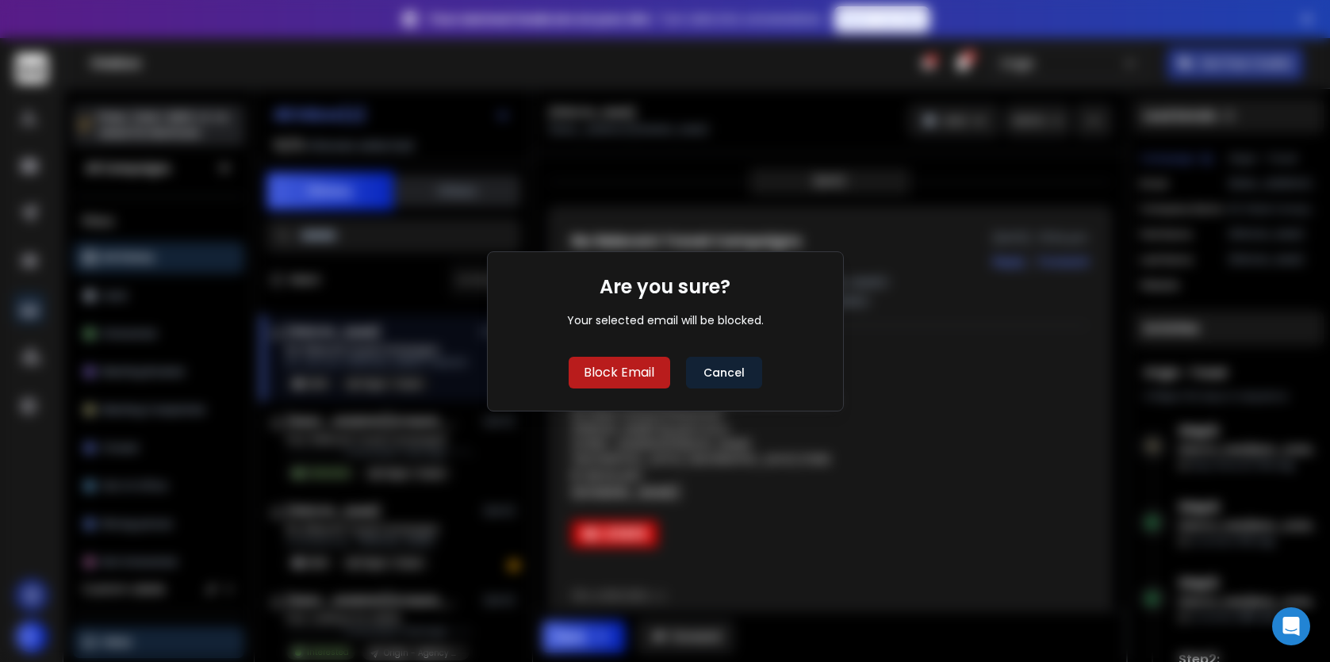
click at [595, 373] on button "Block Email" at bounding box center [618, 373] width 101 height 32
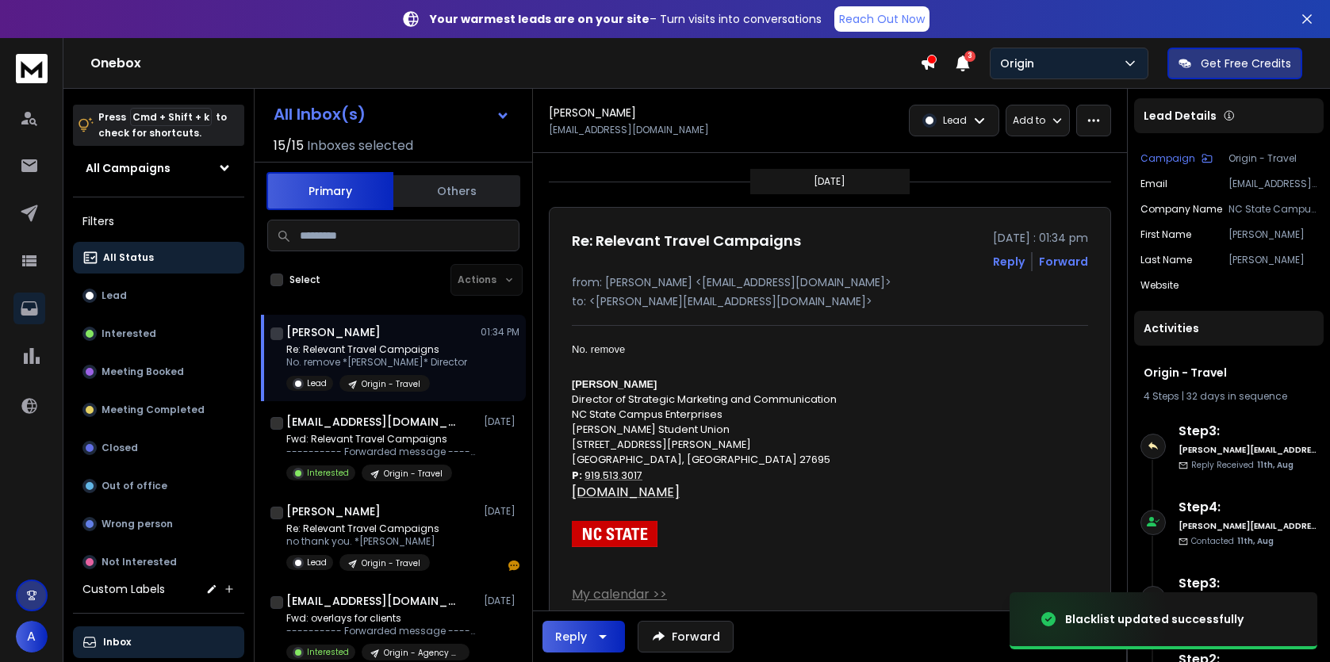
click at [1052, 64] on div "Origin" at bounding box center [1069, 63] width 138 height 16
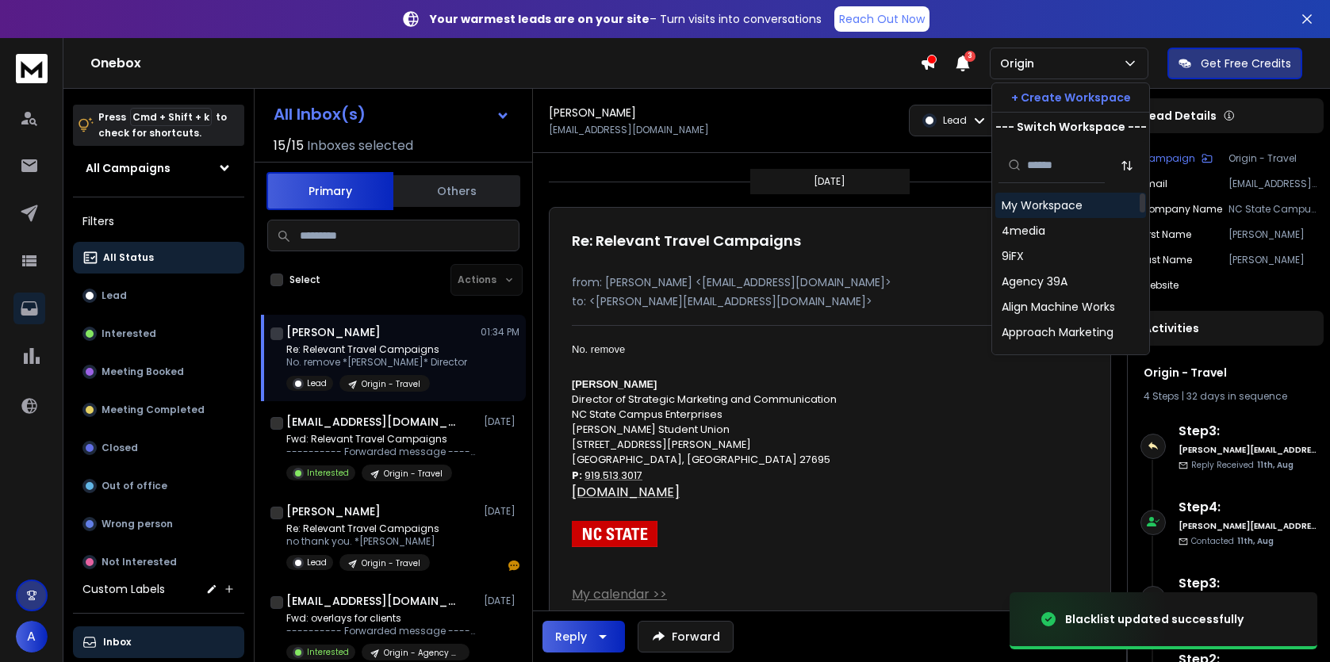
click at [1035, 203] on div "My Workspace" at bounding box center [1041, 205] width 81 height 16
